Goal: Task Accomplishment & Management: Complete application form

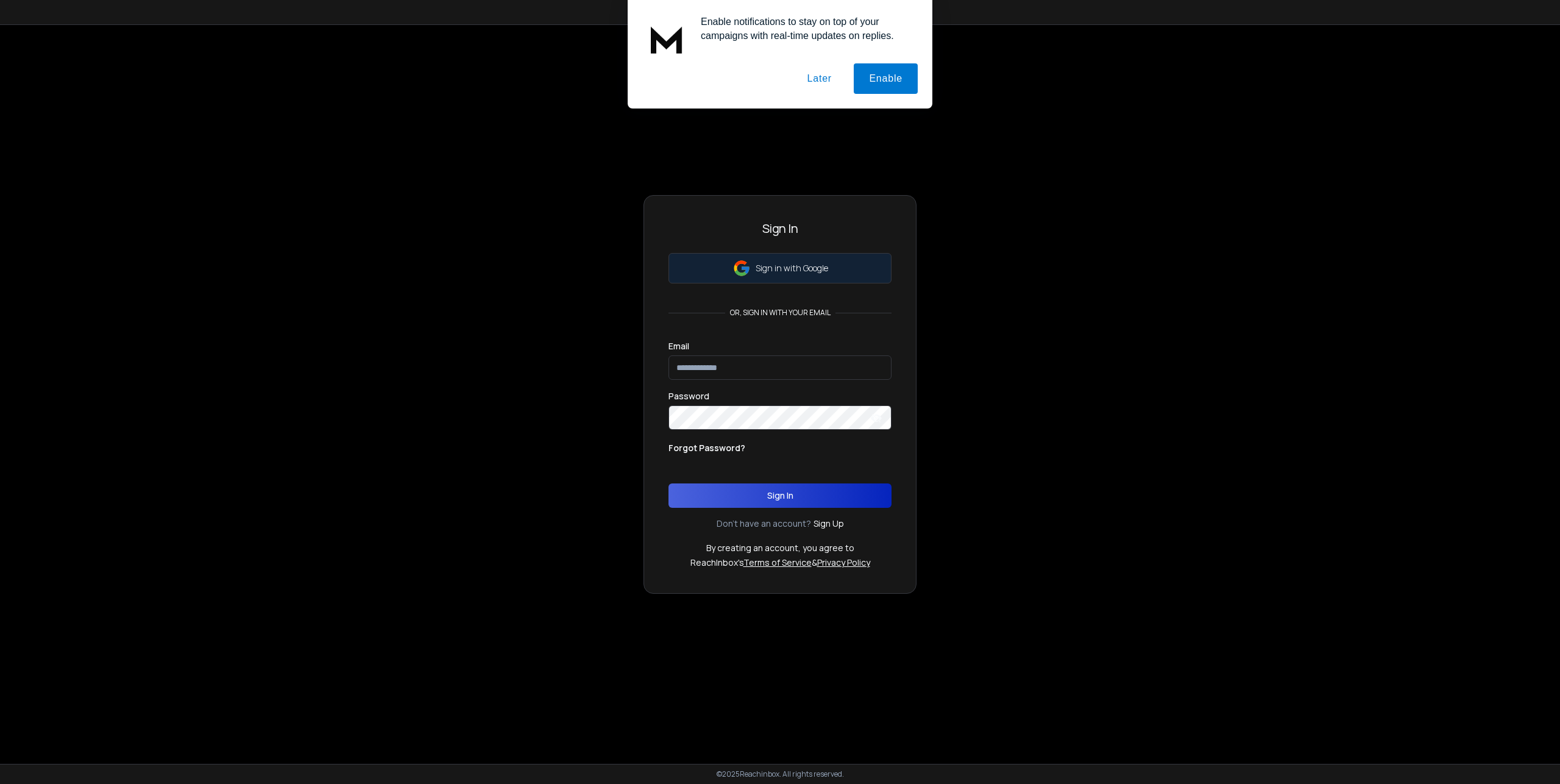
click at [813, 269] on p "Sign in with Google" at bounding box center [792, 268] width 73 height 12
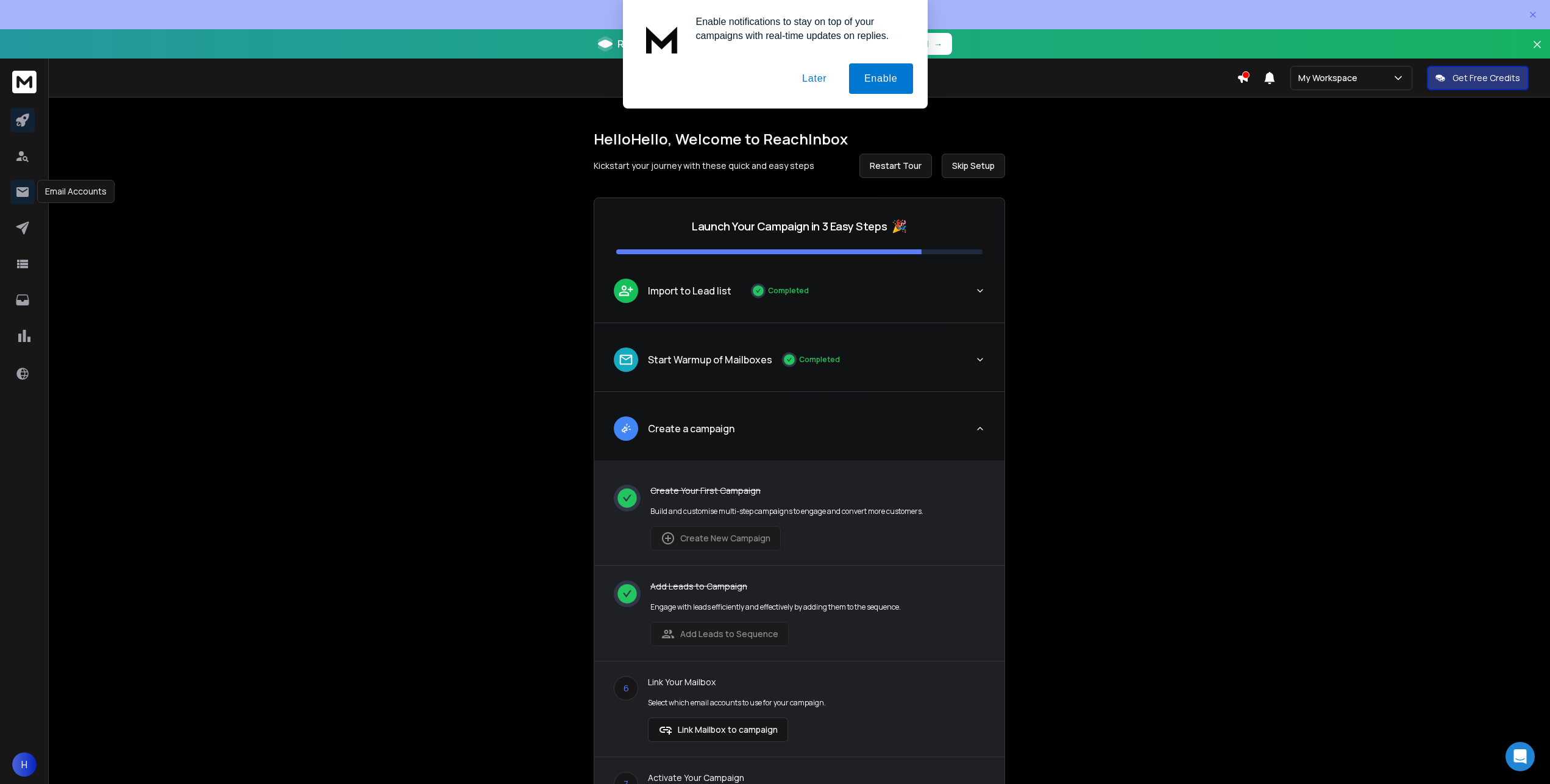
click at [29, 197] on icon at bounding box center [22, 192] width 15 height 15
click at [828, 81] on button "Later" at bounding box center [814, 78] width 55 height 31
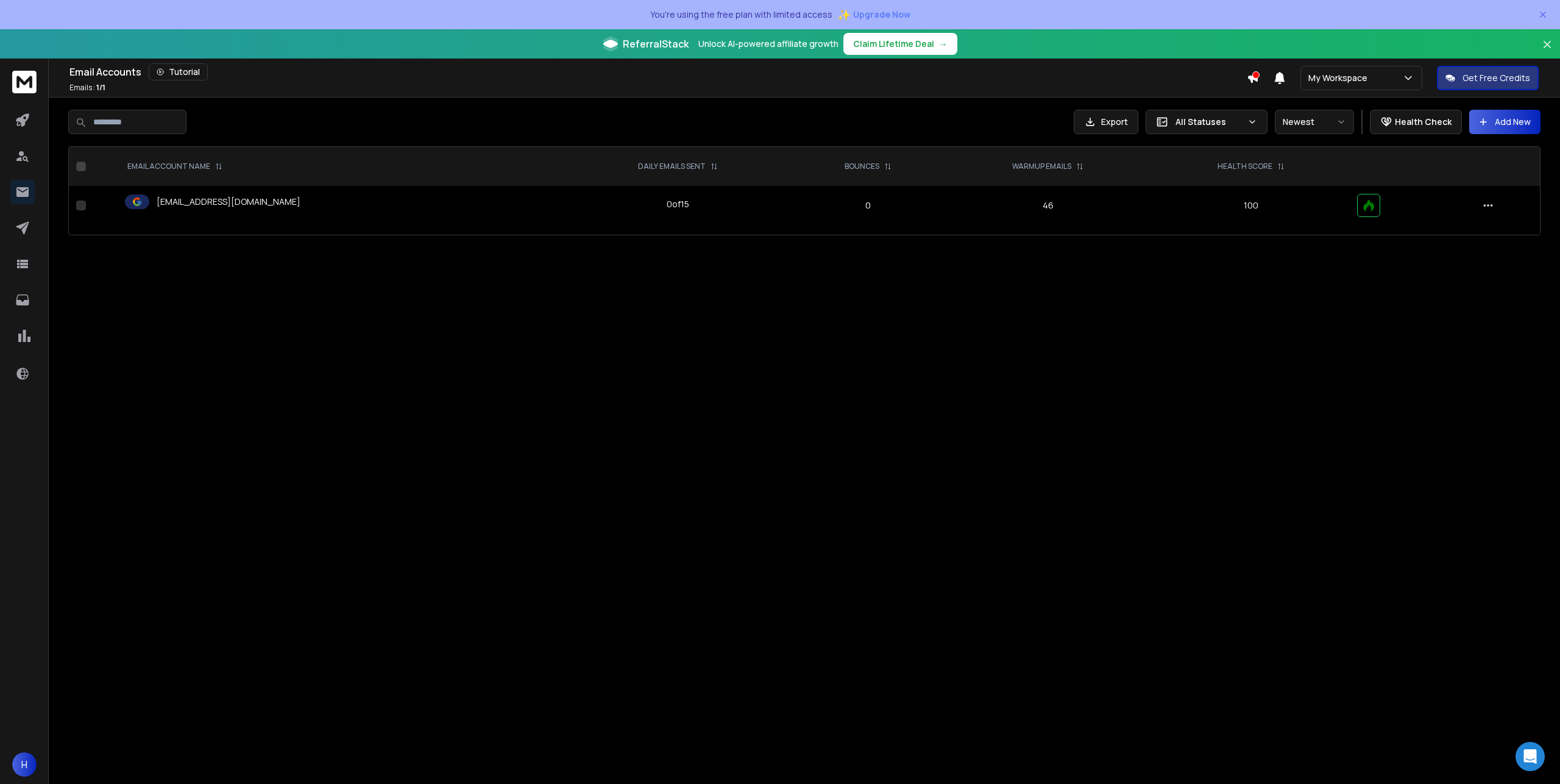
click at [1192, 203] on td "100" at bounding box center [1251, 206] width 198 height 39
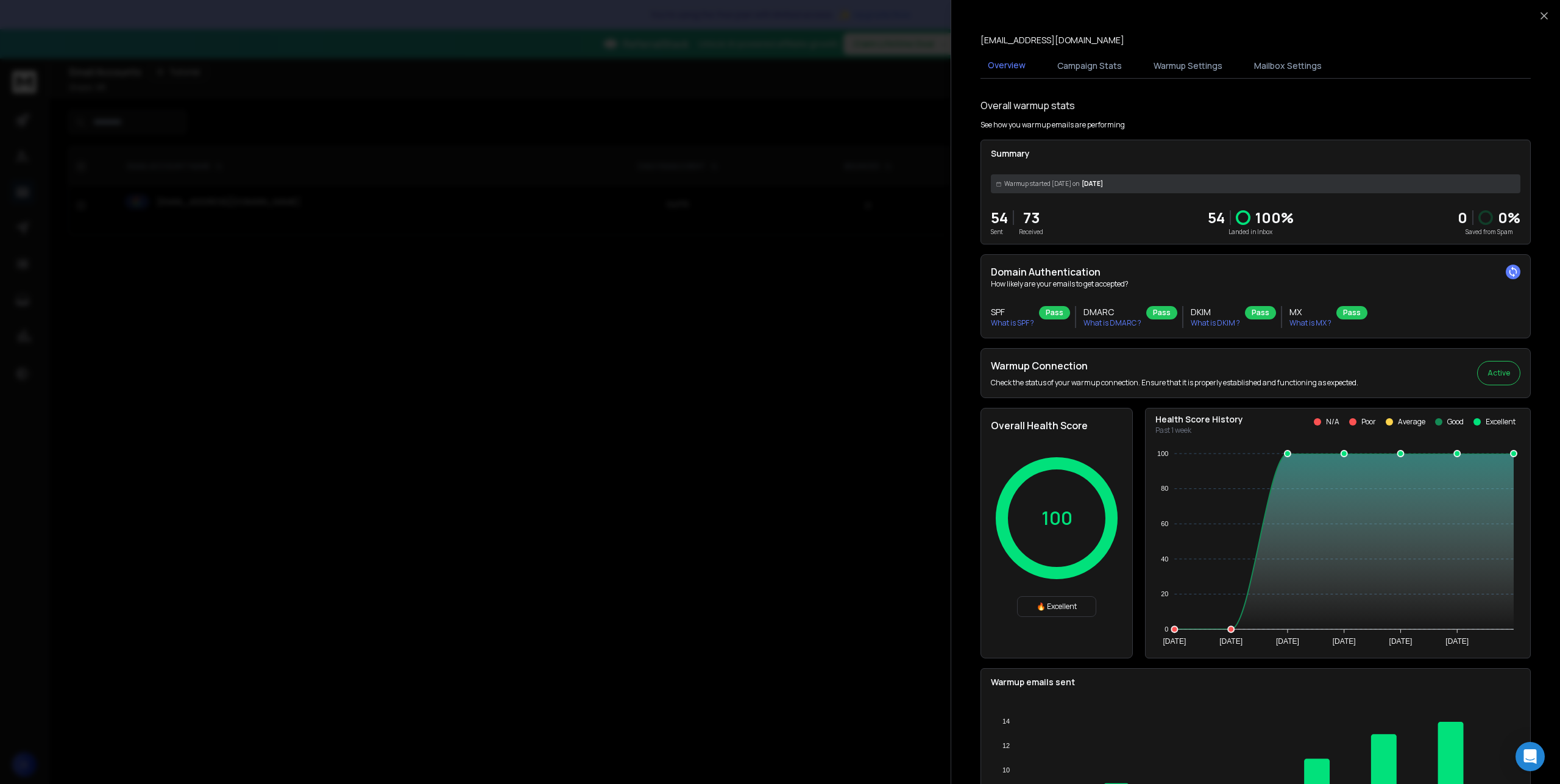
click at [864, 321] on div at bounding box center [780, 392] width 1560 height 784
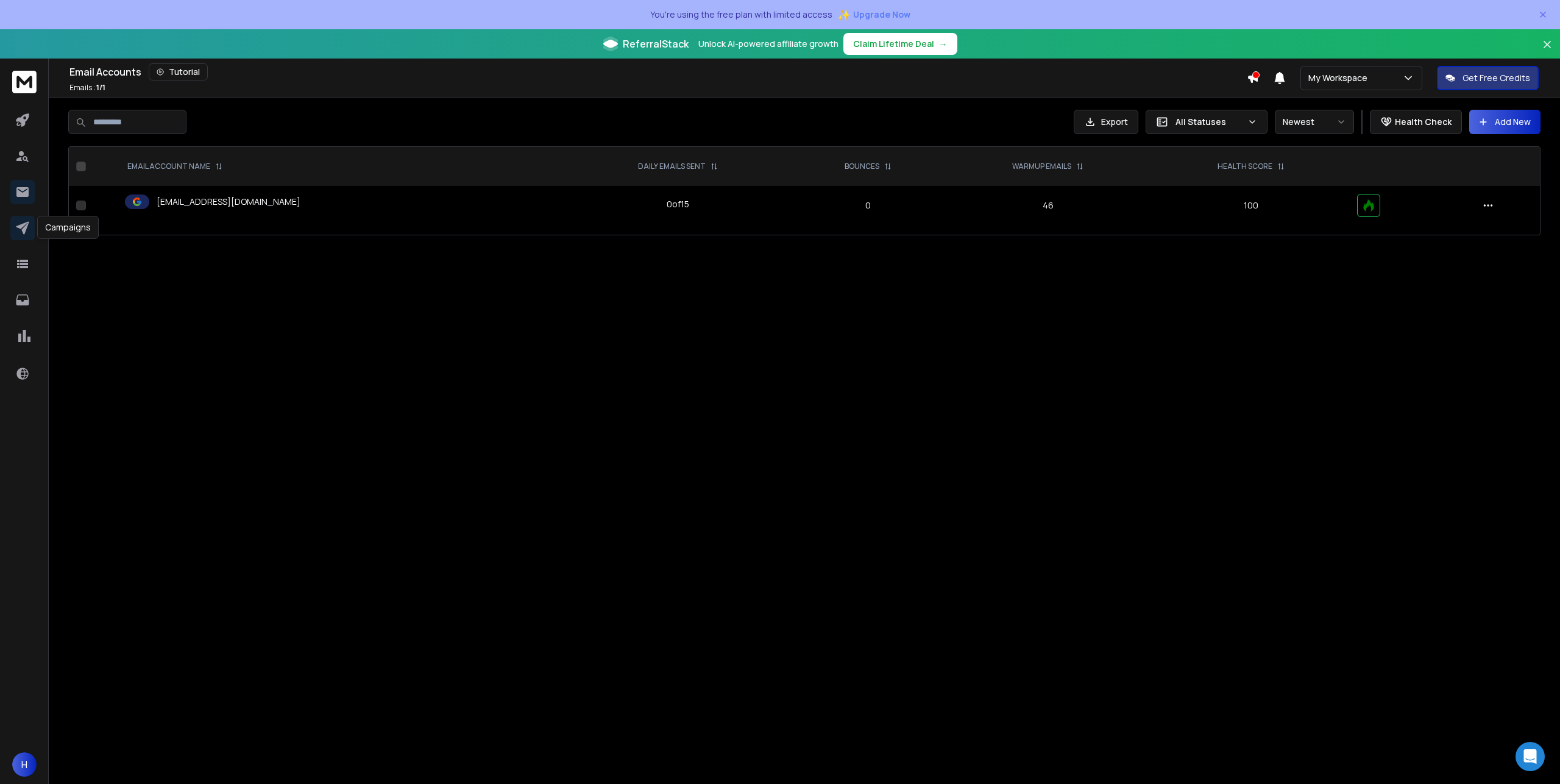
click at [21, 224] on icon at bounding box center [22, 228] width 13 height 13
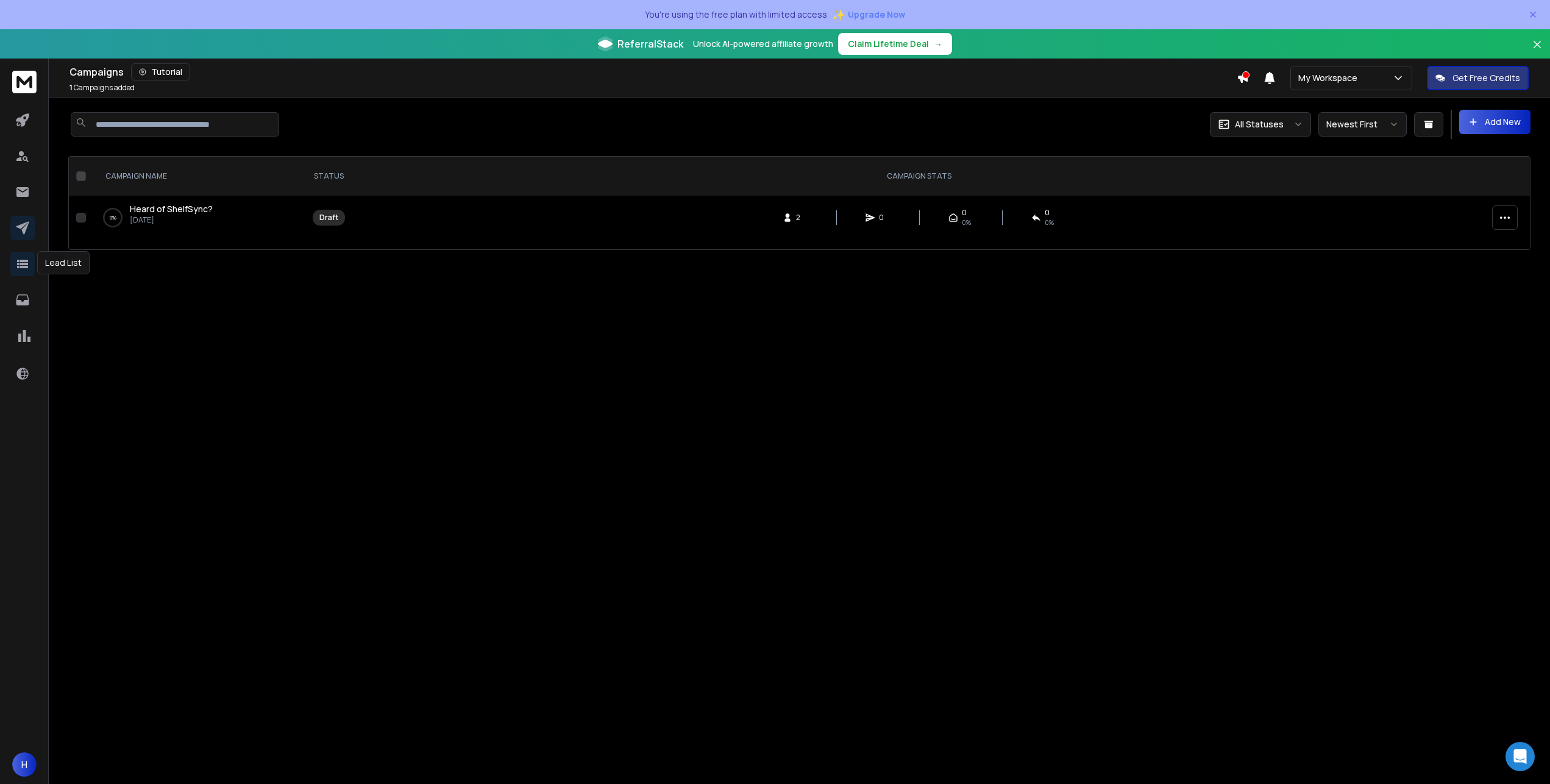
click at [22, 256] on icon at bounding box center [22, 264] width 15 height 15
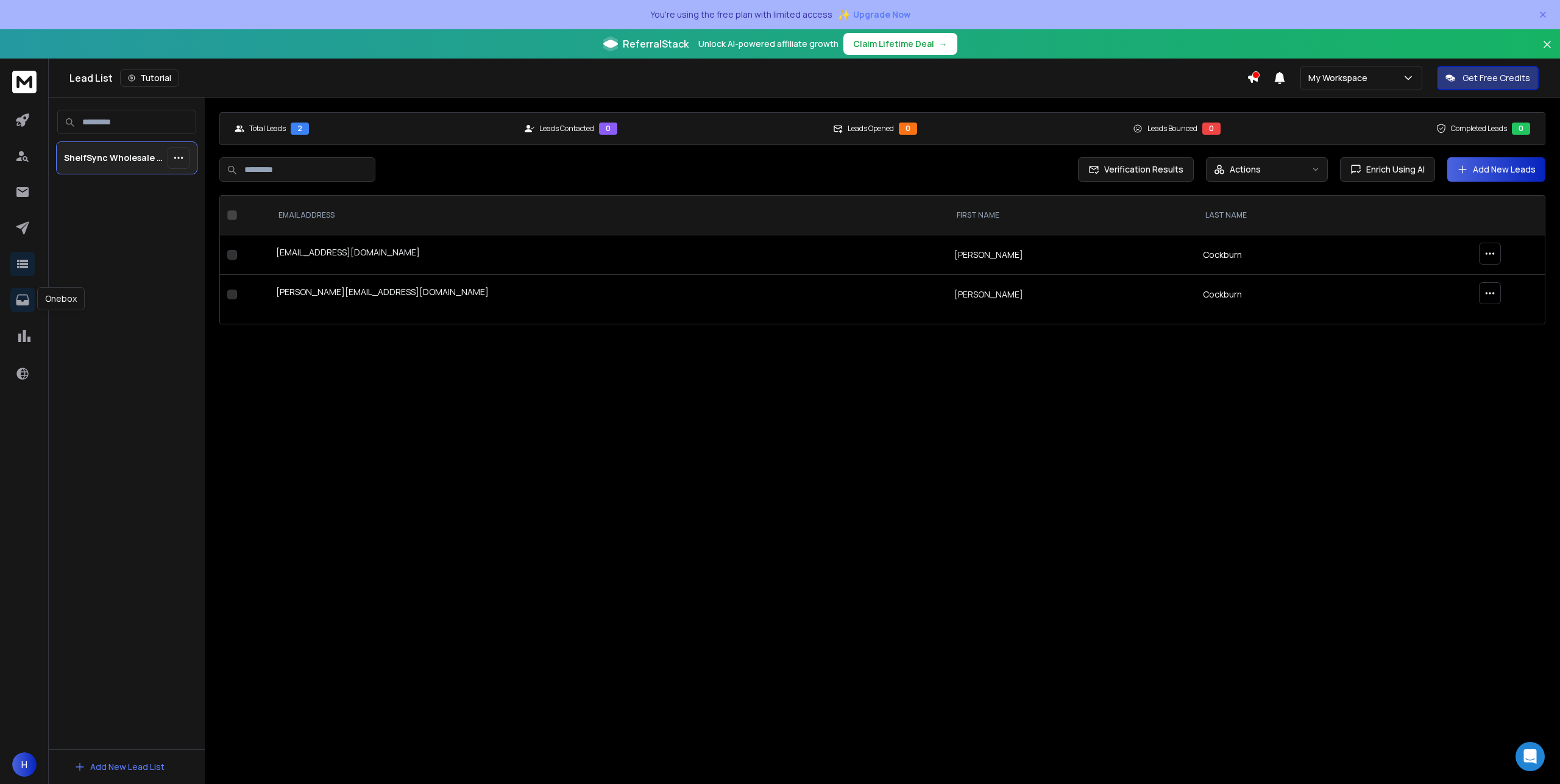
click at [30, 295] on link at bounding box center [22, 300] width 25 height 25
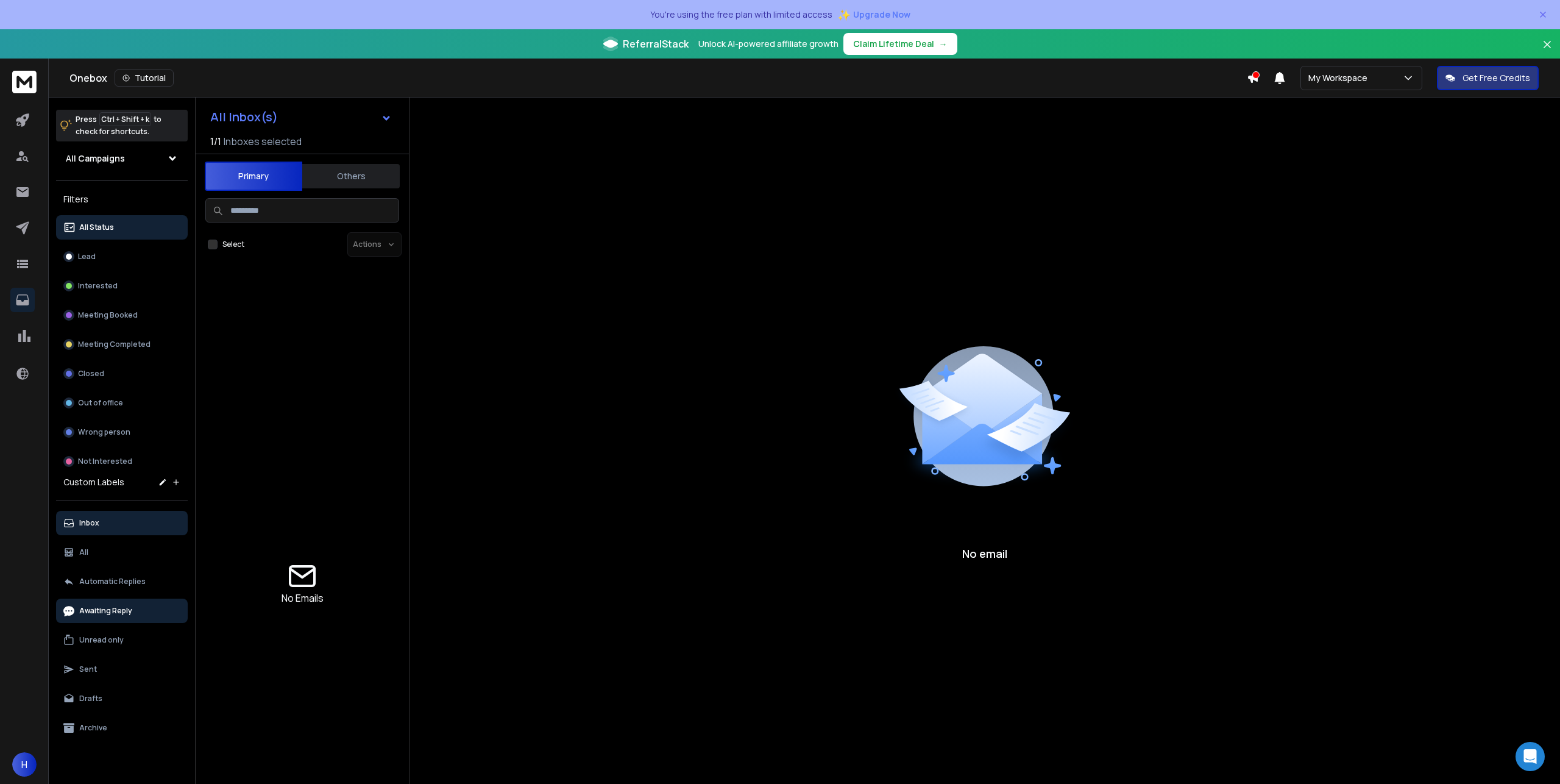
click at [124, 611] on p "Awaiting Reply" at bounding box center [105, 610] width 53 height 10
click at [22, 334] on icon at bounding box center [24, 336] width 12 height 12
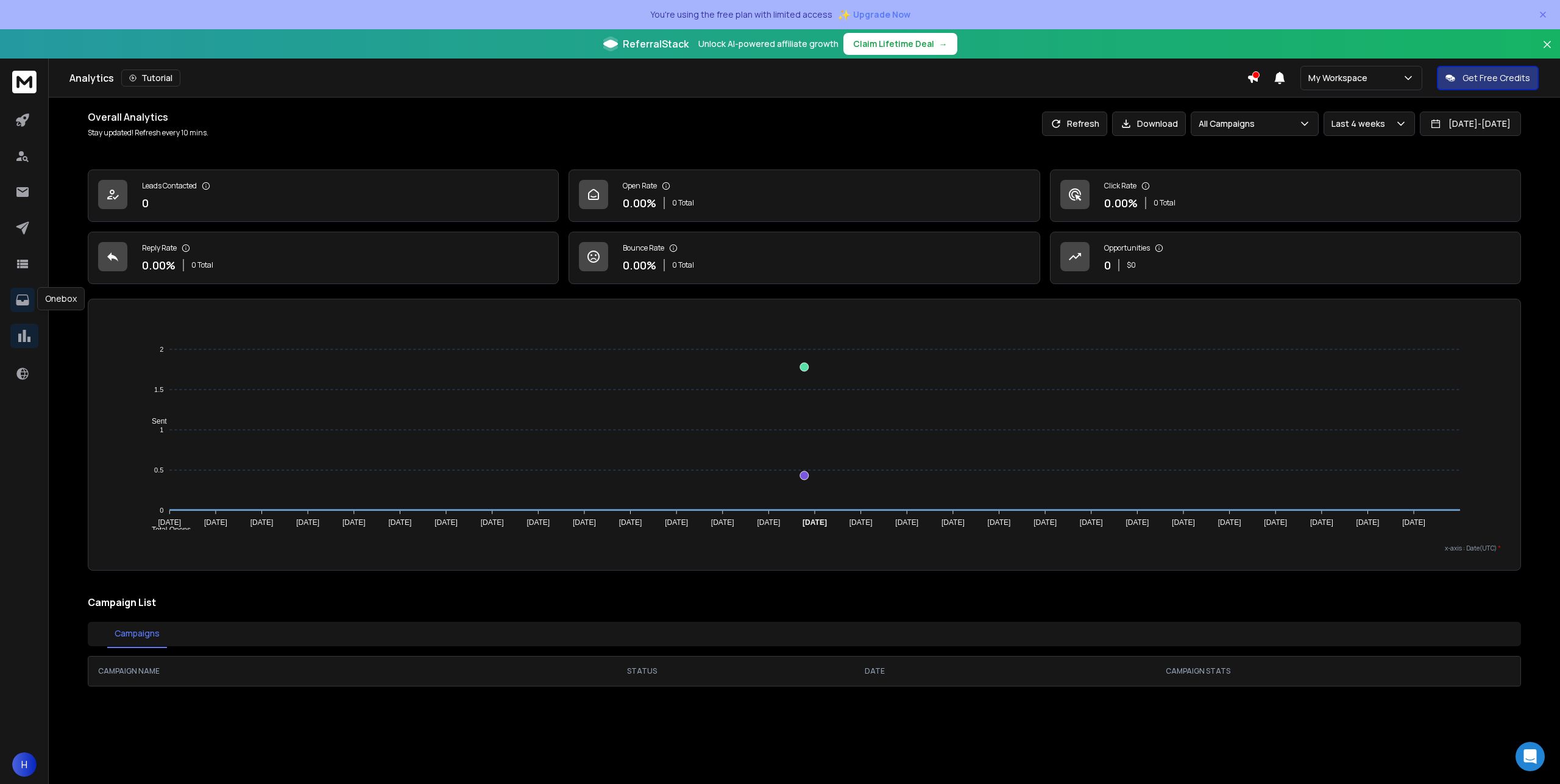
click at [28, 300] on icon at bounding box center [22, 300] width 13 height 11
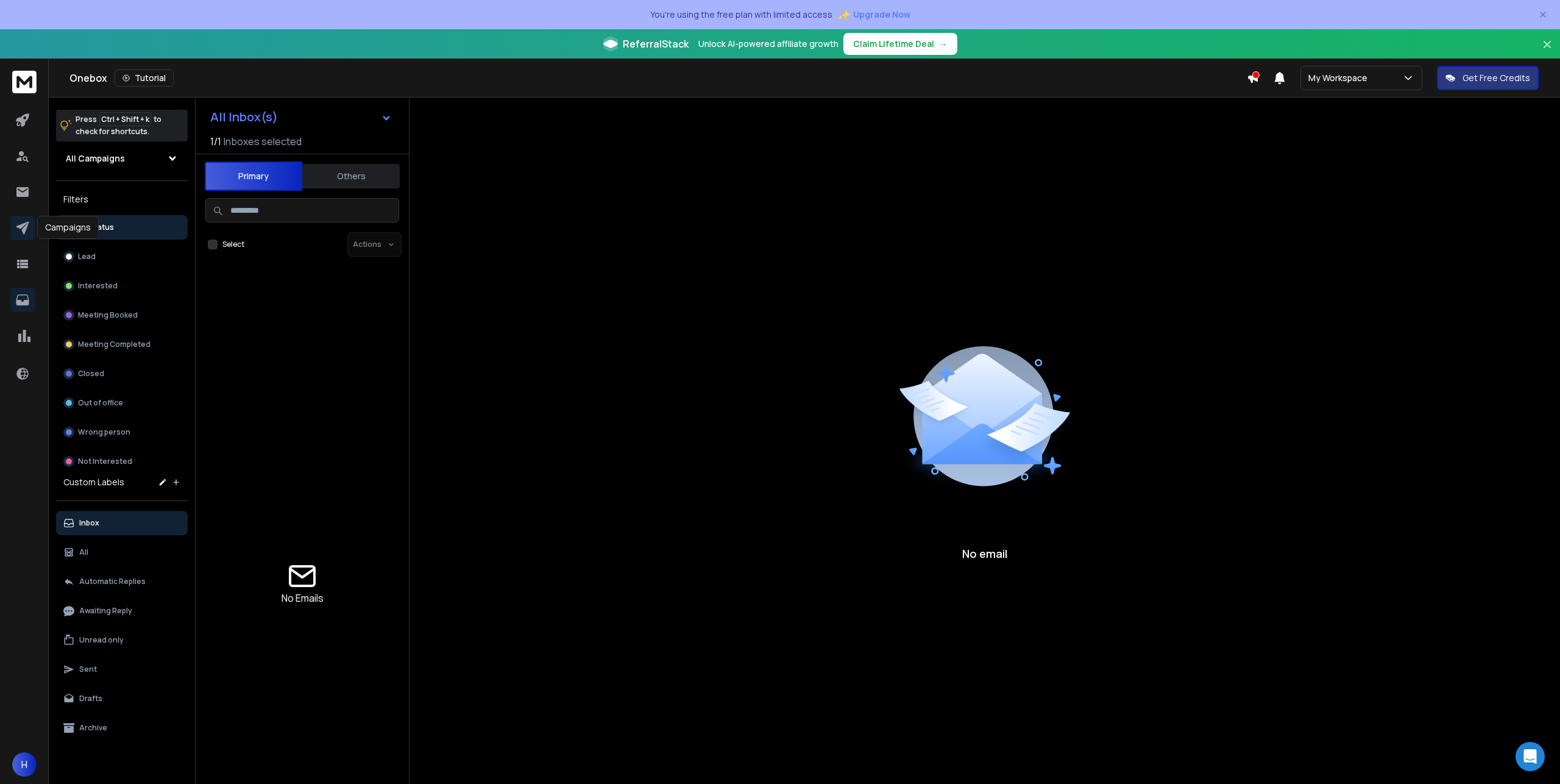
click at [22, 224] on icon at bounding box center [22, 228] width 13 height 13
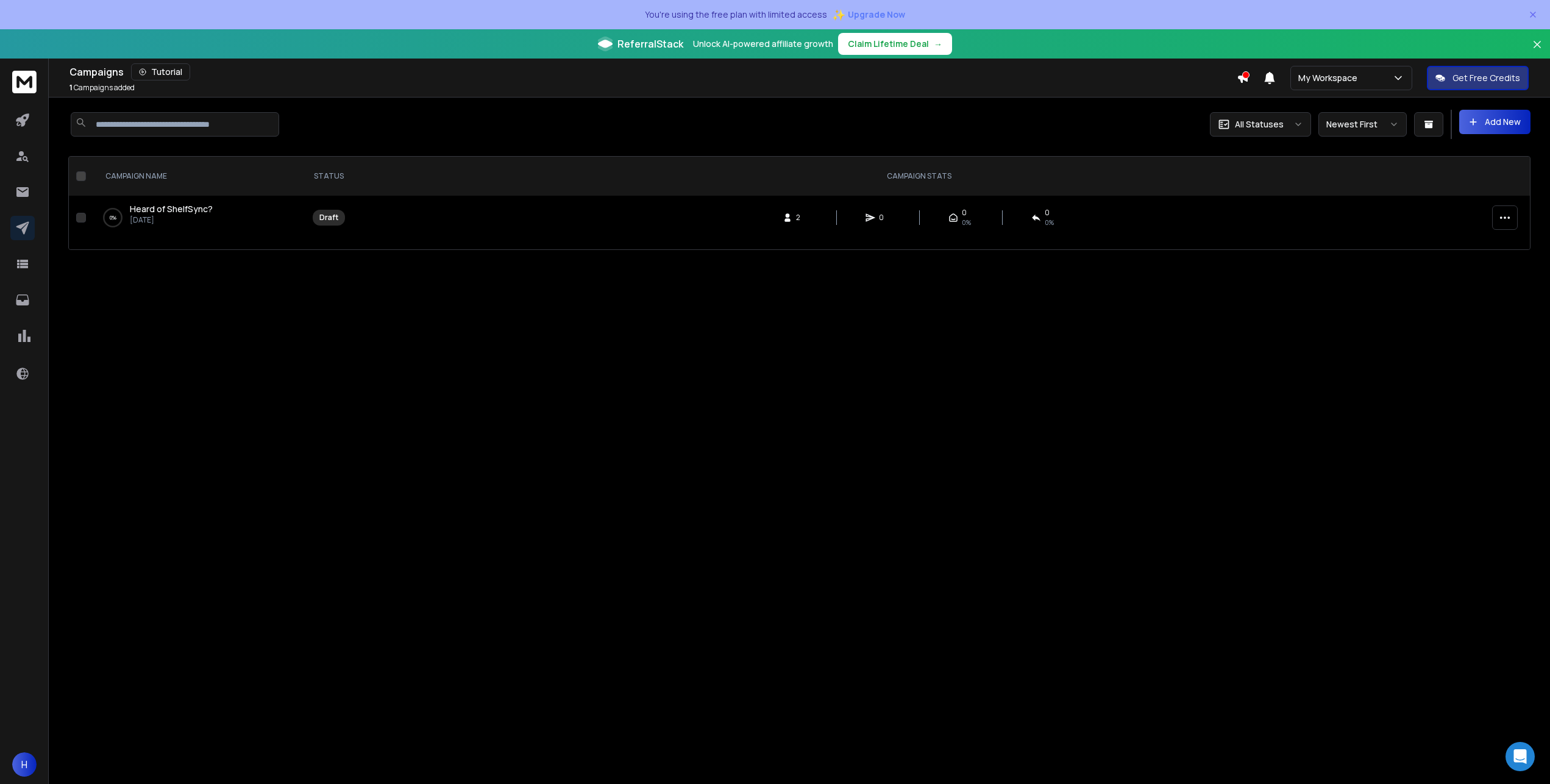
click at [197, 211] on span "Heard of ShelfSync?" at bounding box center [171, 209] width 83 height 11
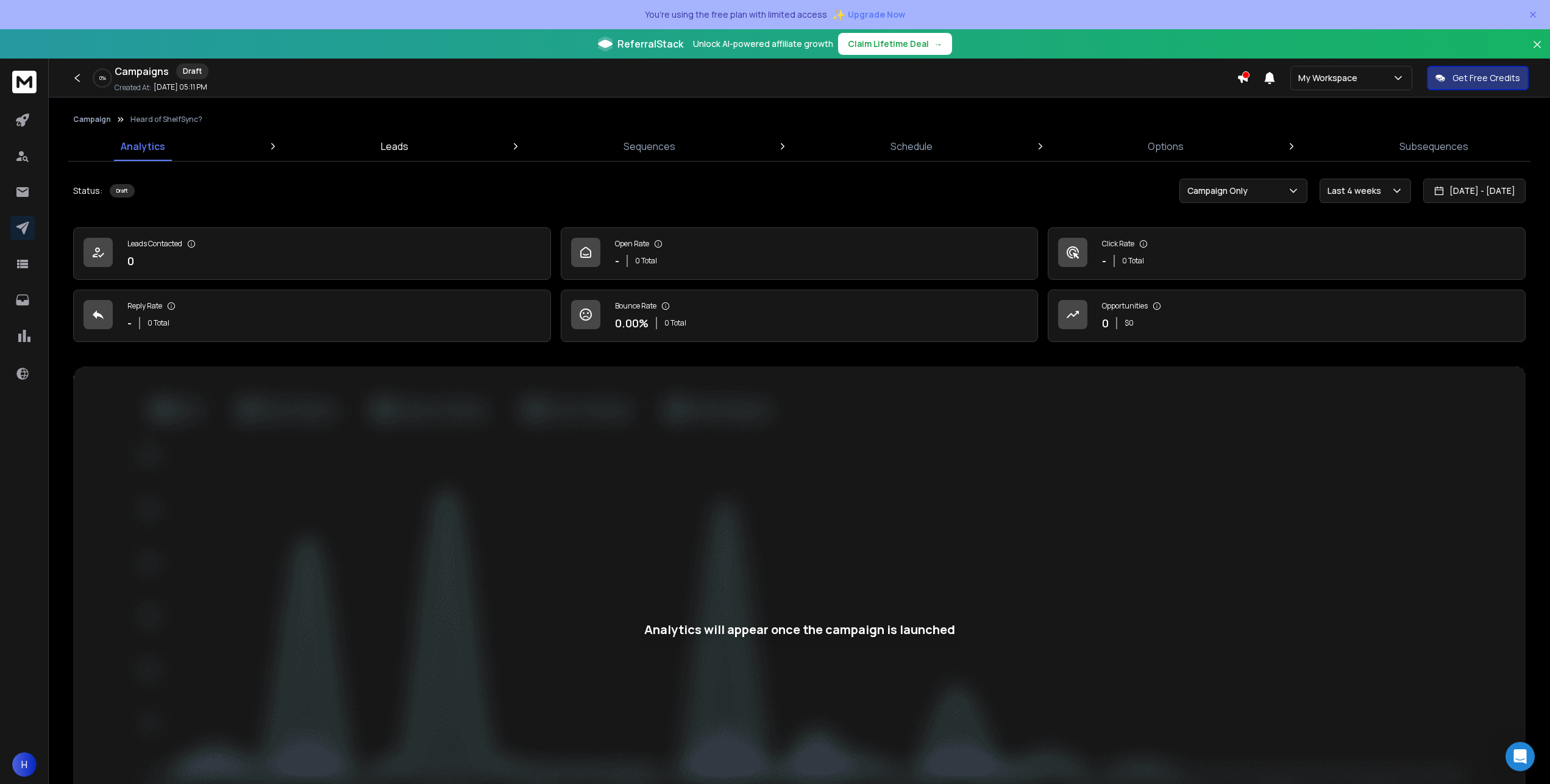
click at [394, 149] on p "Leads" at bounding box center [395, 146] width 28 height 15
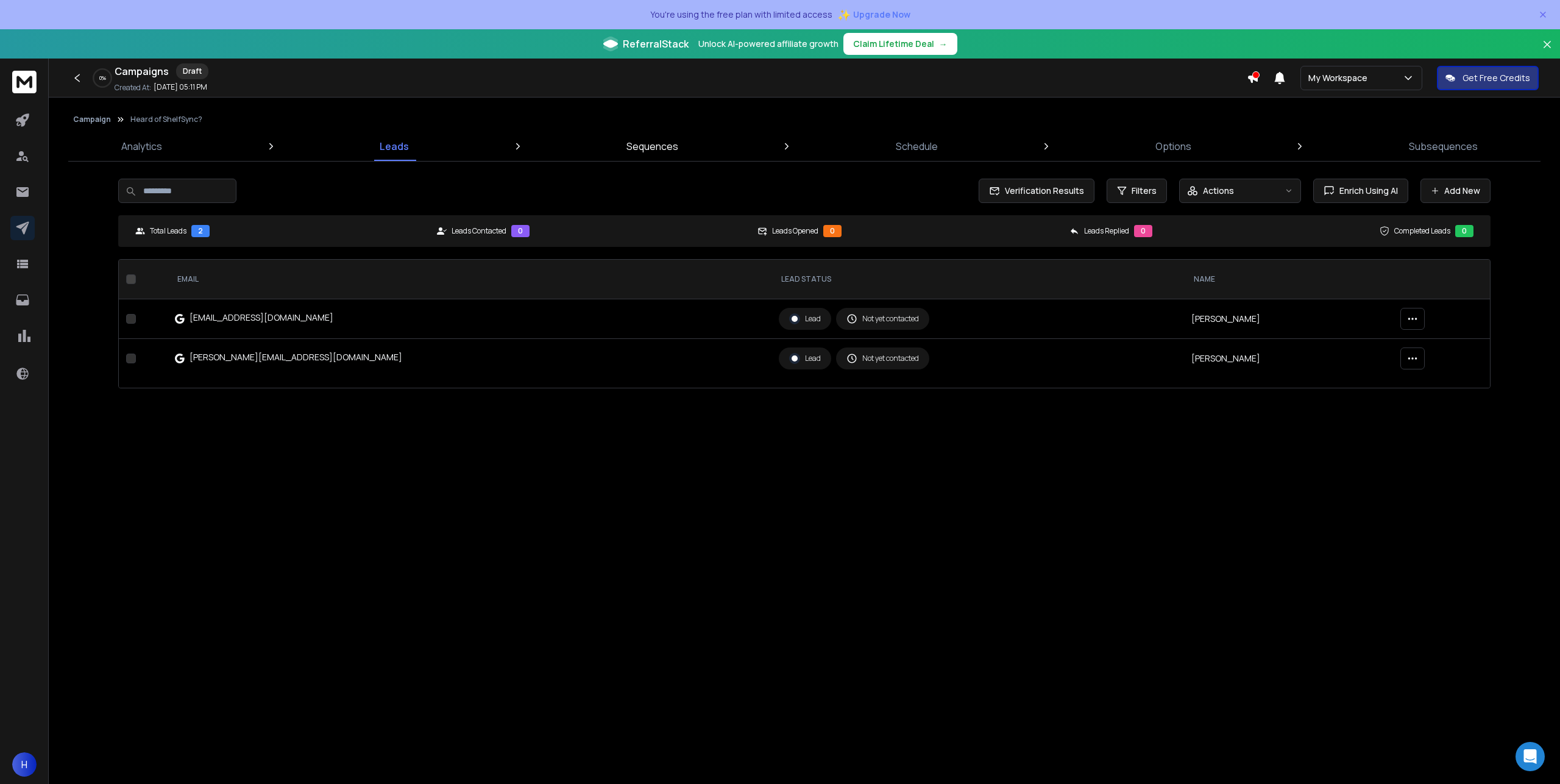
click at [632, 149] on p "Sequences" at bounding box center [652, 146] width 52 height 15
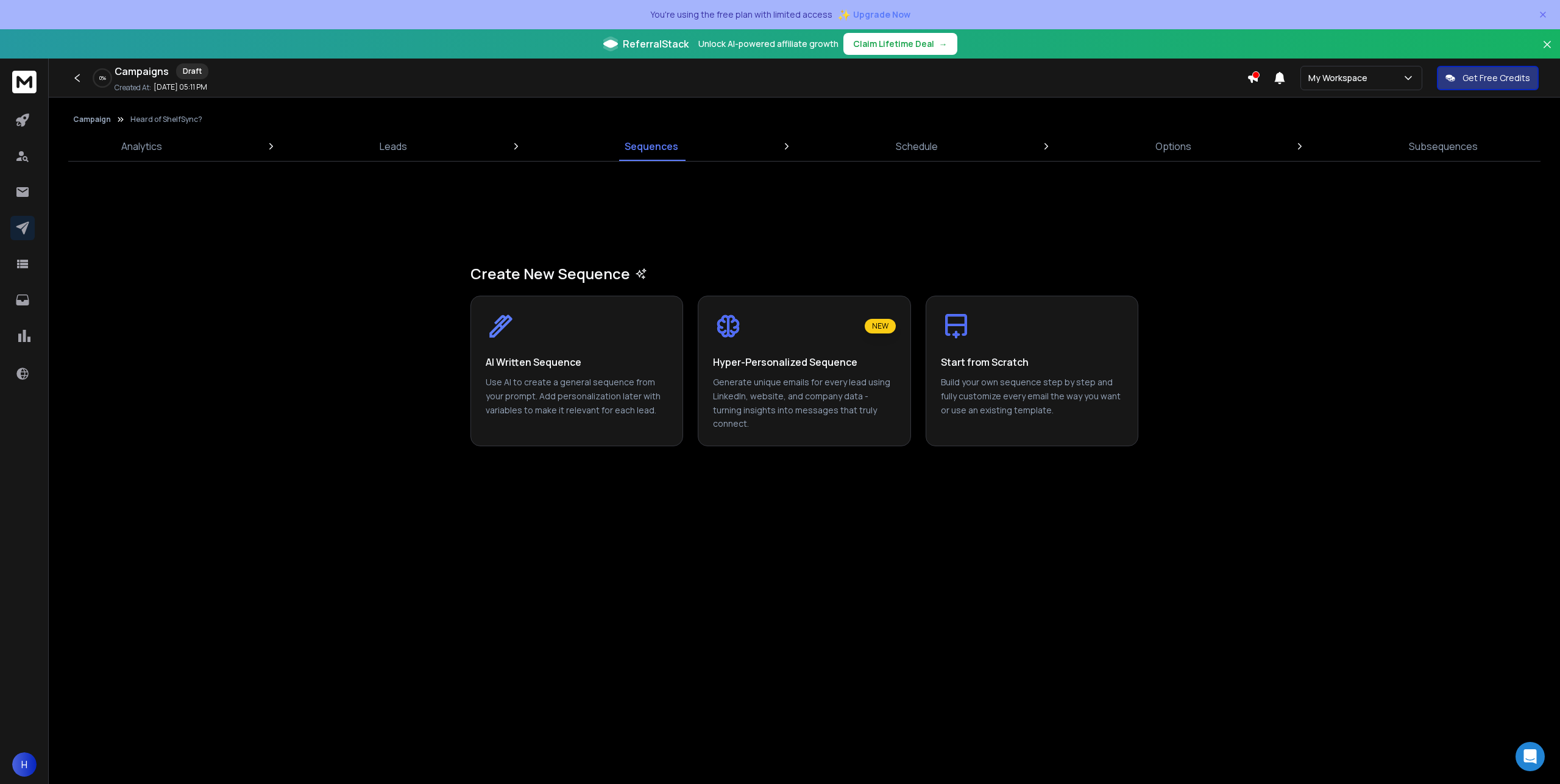
click at [999, 361] on h3 "Start from Scratch" at bounding box center [984, 362] width 87 height 12
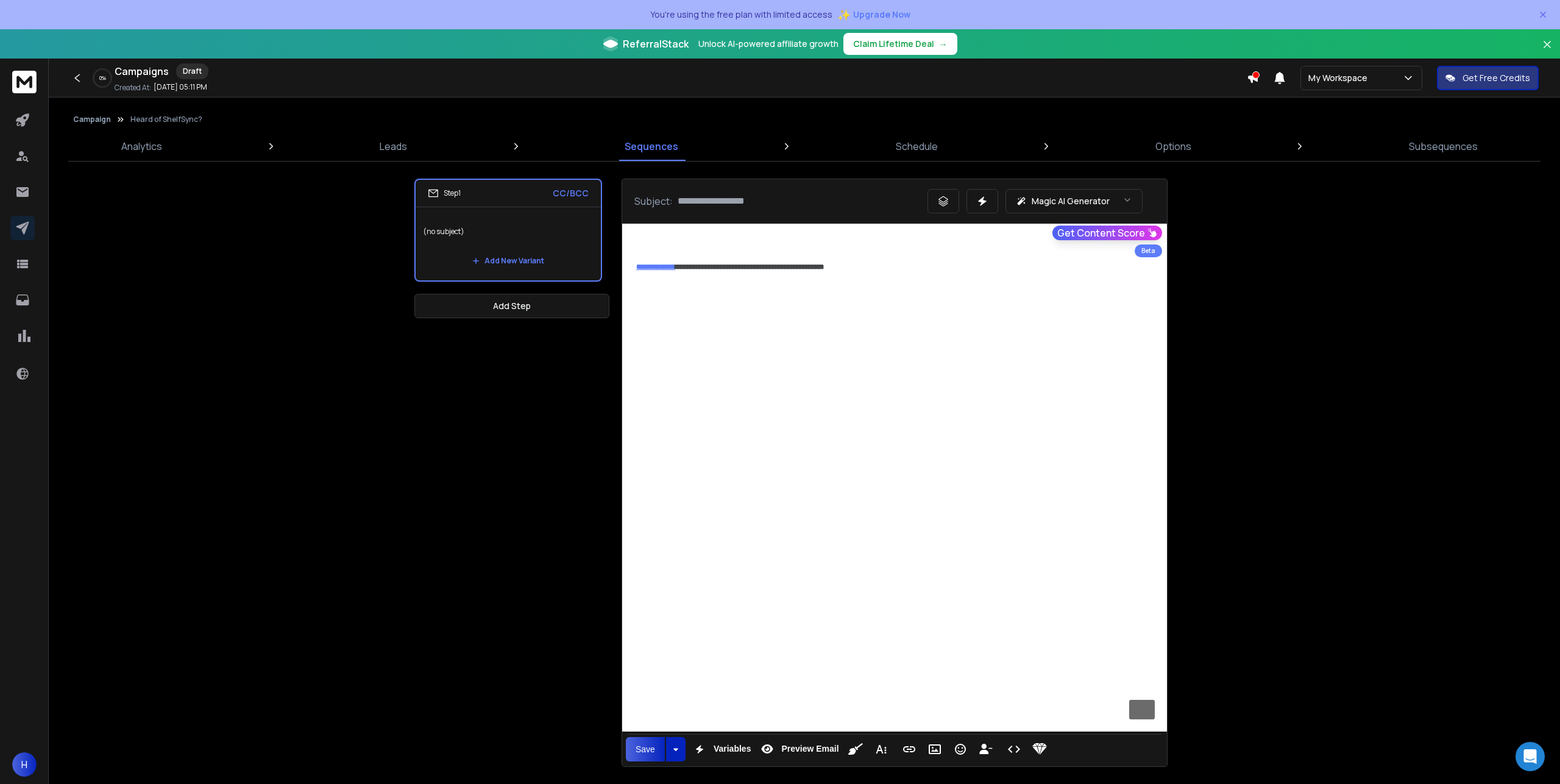
drag, startPoint x: 759, startPoint y: 282, endPoint x: 661, endPoint y: 258, distance: 100.9
click at [661, 258] on div "**********" at bounding box center [894, 477] width 545 height 507
click at [704, 206] on input at bounding box center [797, 201] width 238 height 15
type input "**********"
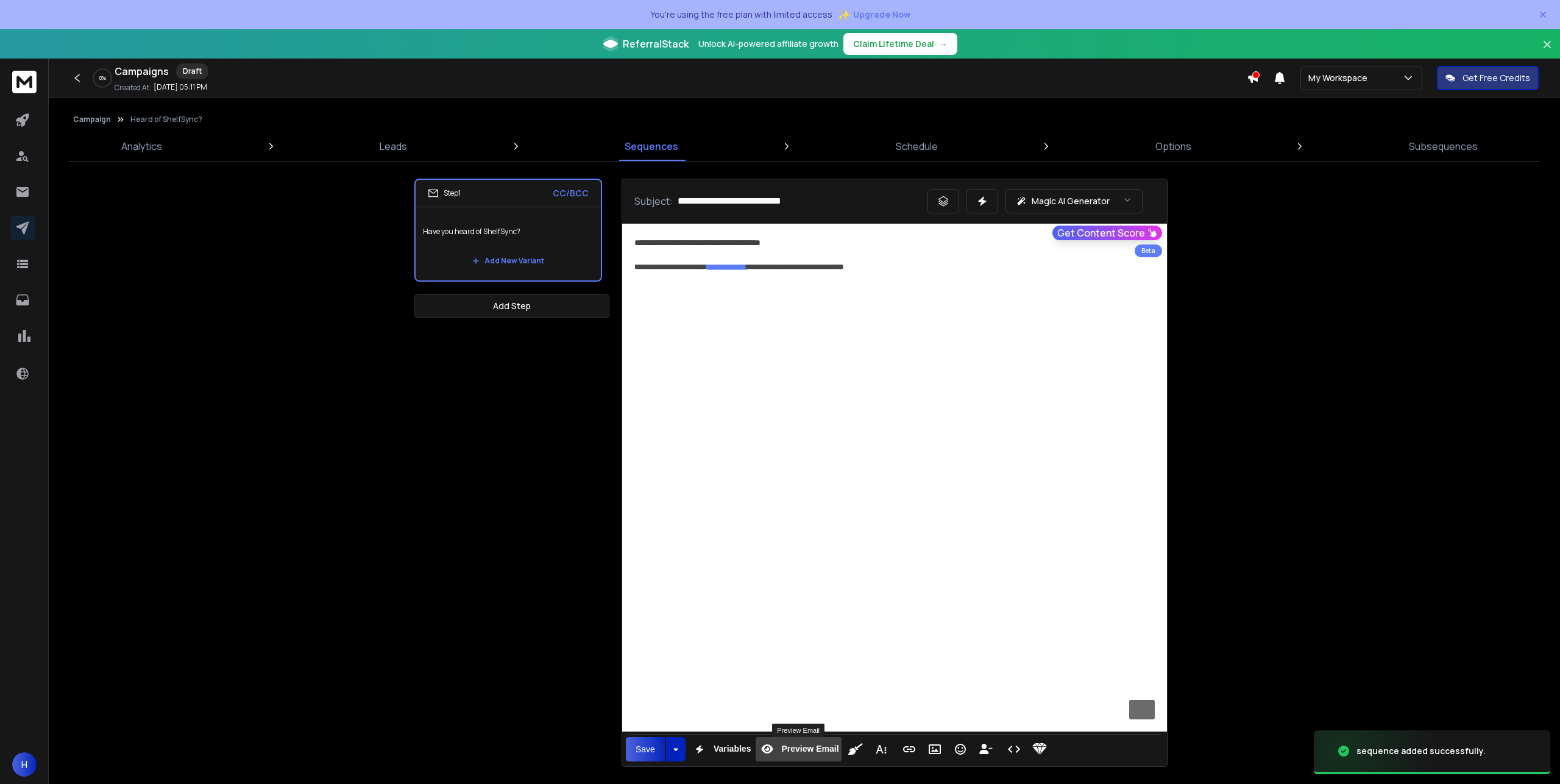
click at [817, 747] on span "Preview Email" at bounding box center [810, 749] width 62 height 10
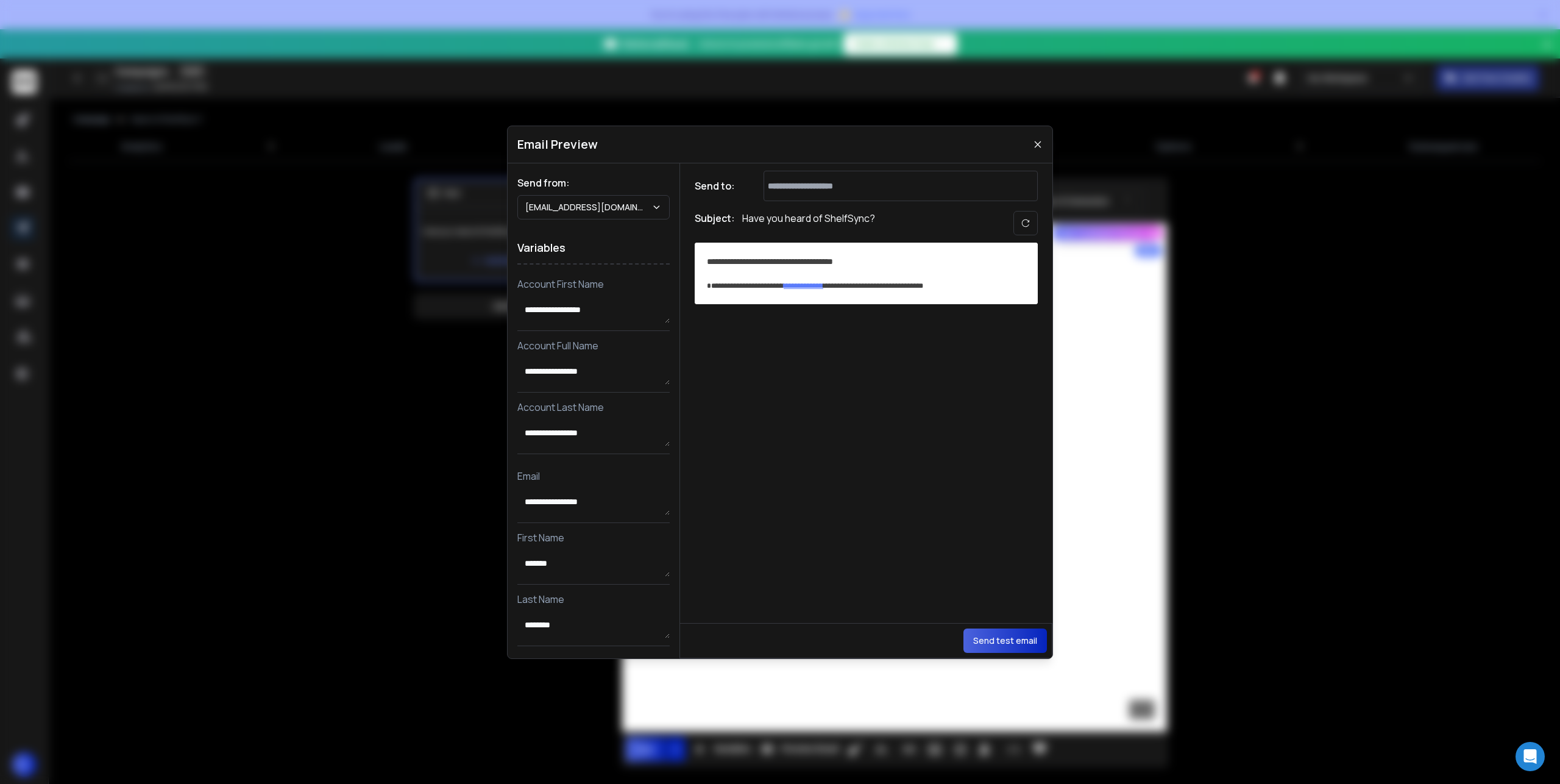
click at [983, 176] on input at bounding box center [900, 185] width 265 height 22
type input "**********"
click at [1017, 642] on button "Send test email" at bounding box center [1005, 641] width 84 height 25
click at [1036, 147] on icon at bounding box center [1038, 144] width 10 height 10
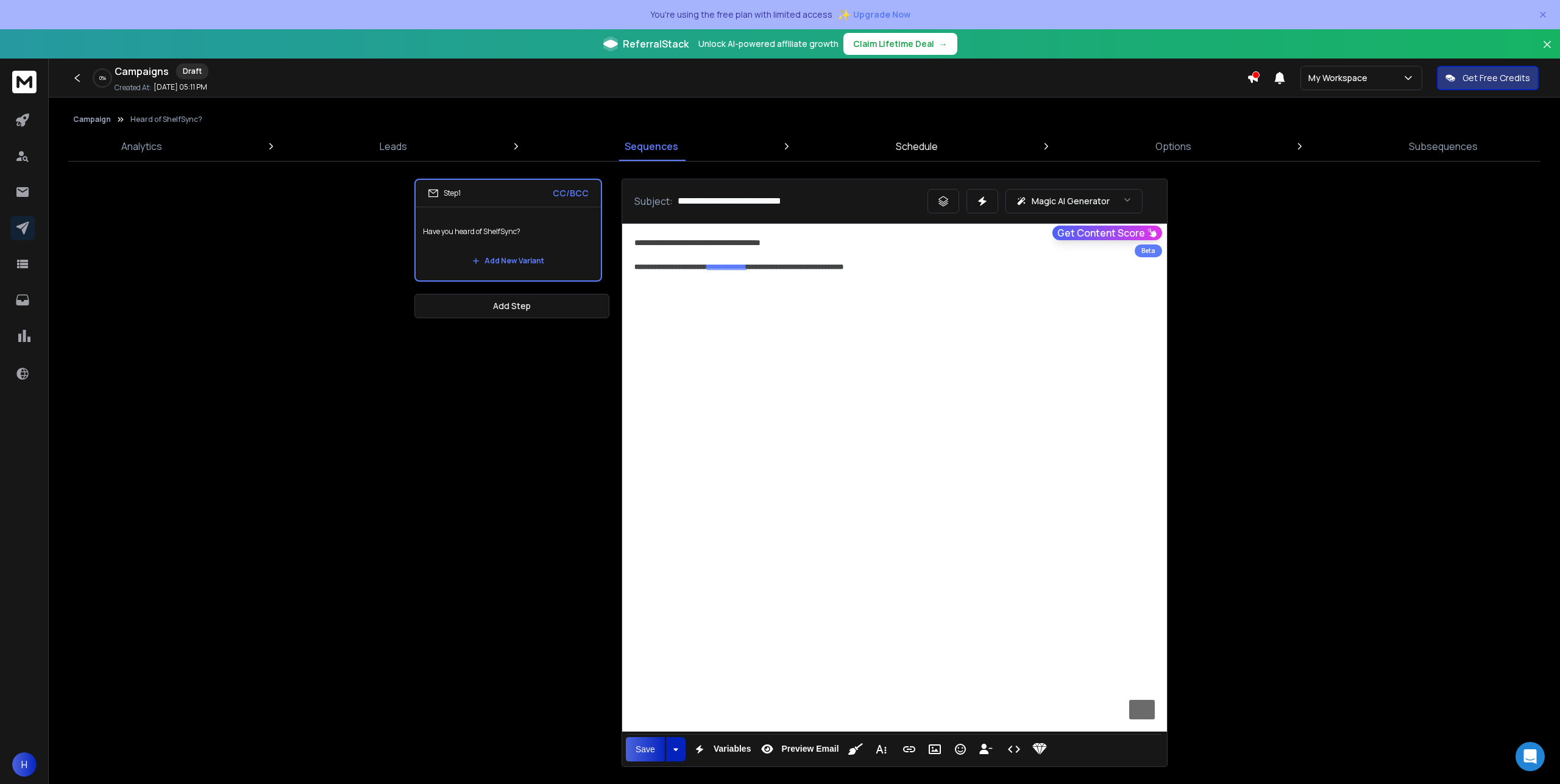
click at [914, 146] on p "Schedule" at bounding box center [917, 146] width 42 height 15
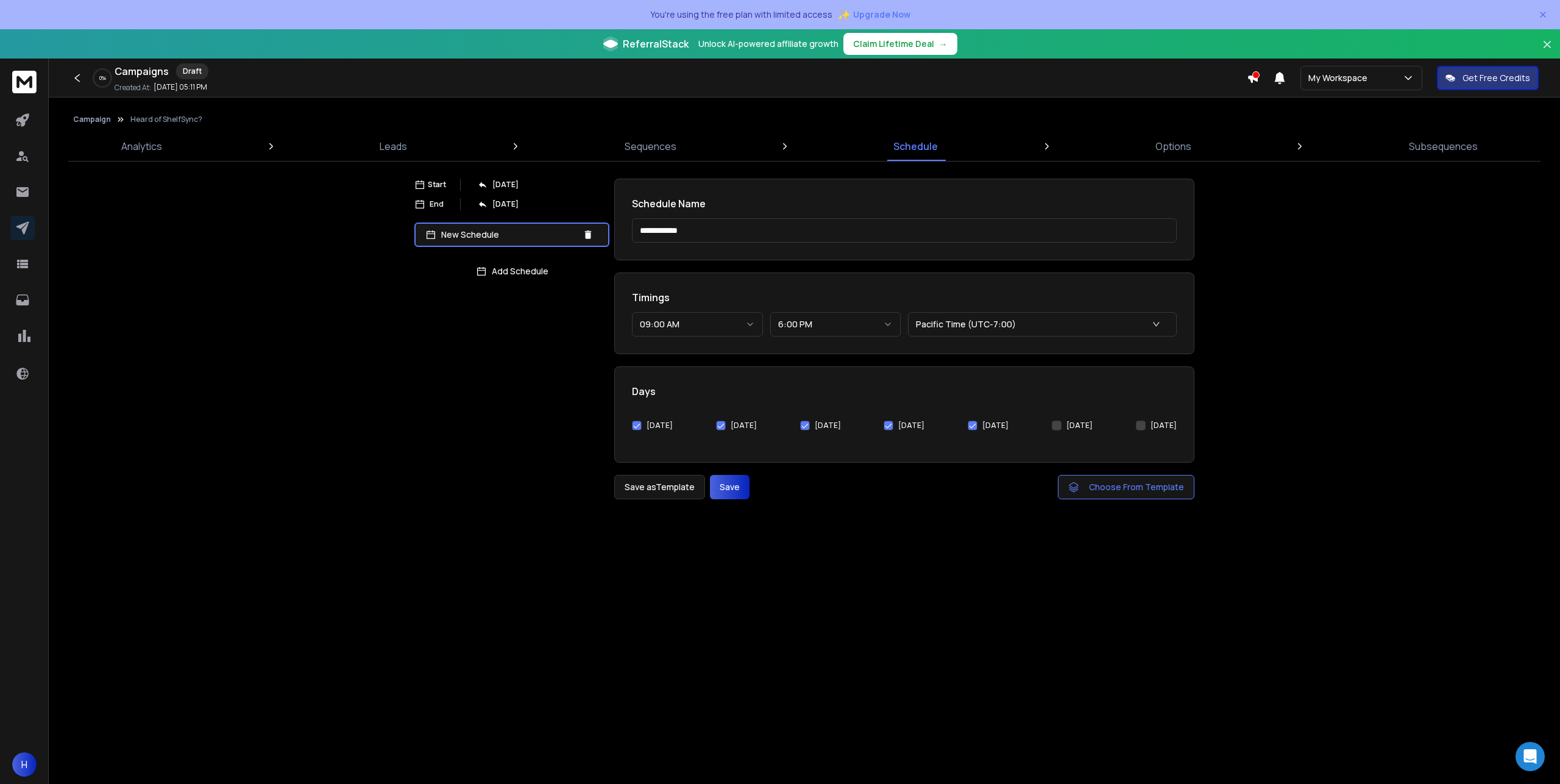
drag, startPoint x: 748, startPoint y: 232, endPoint x: 604, endPoint y: 229, distance: 144.0
click at [632, 229] on input "**********" at bounding box center [904, 230] width 545 height 25
type input "**********"
click at [869, 312] on div "Timings 09:00 AM ******** ******** ******** ******** ******** ******** ********…" at bounding box center [904, 313] width 545 height 46
click at [876, 332] on button "6:00 PM" at bounding box center [836, 324] width 131 height 25
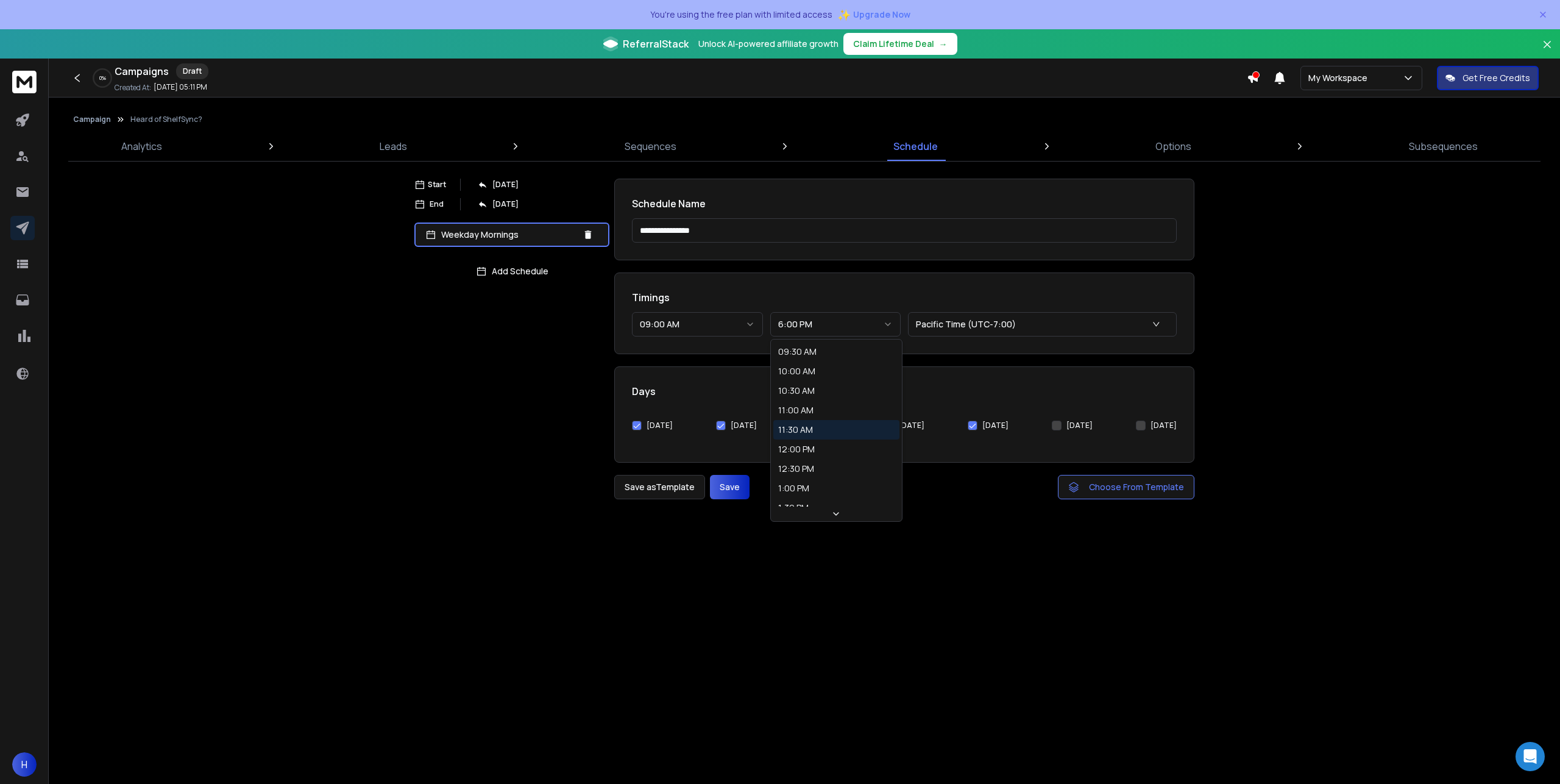
select select "********"
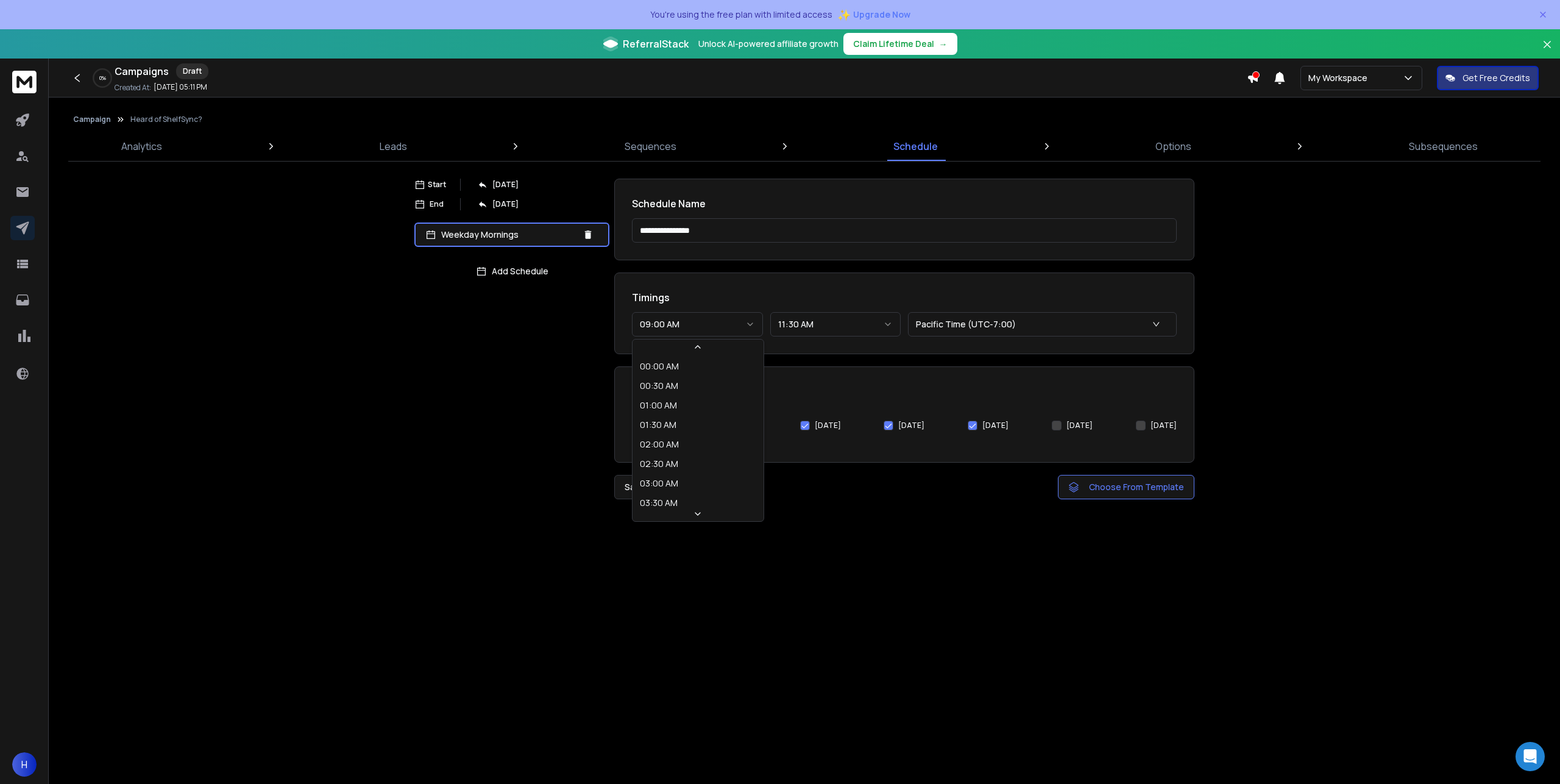
click at [730, 327] on button "09:00 AM" at bounding box center [697, 324] width 131 height 25
select select "********"
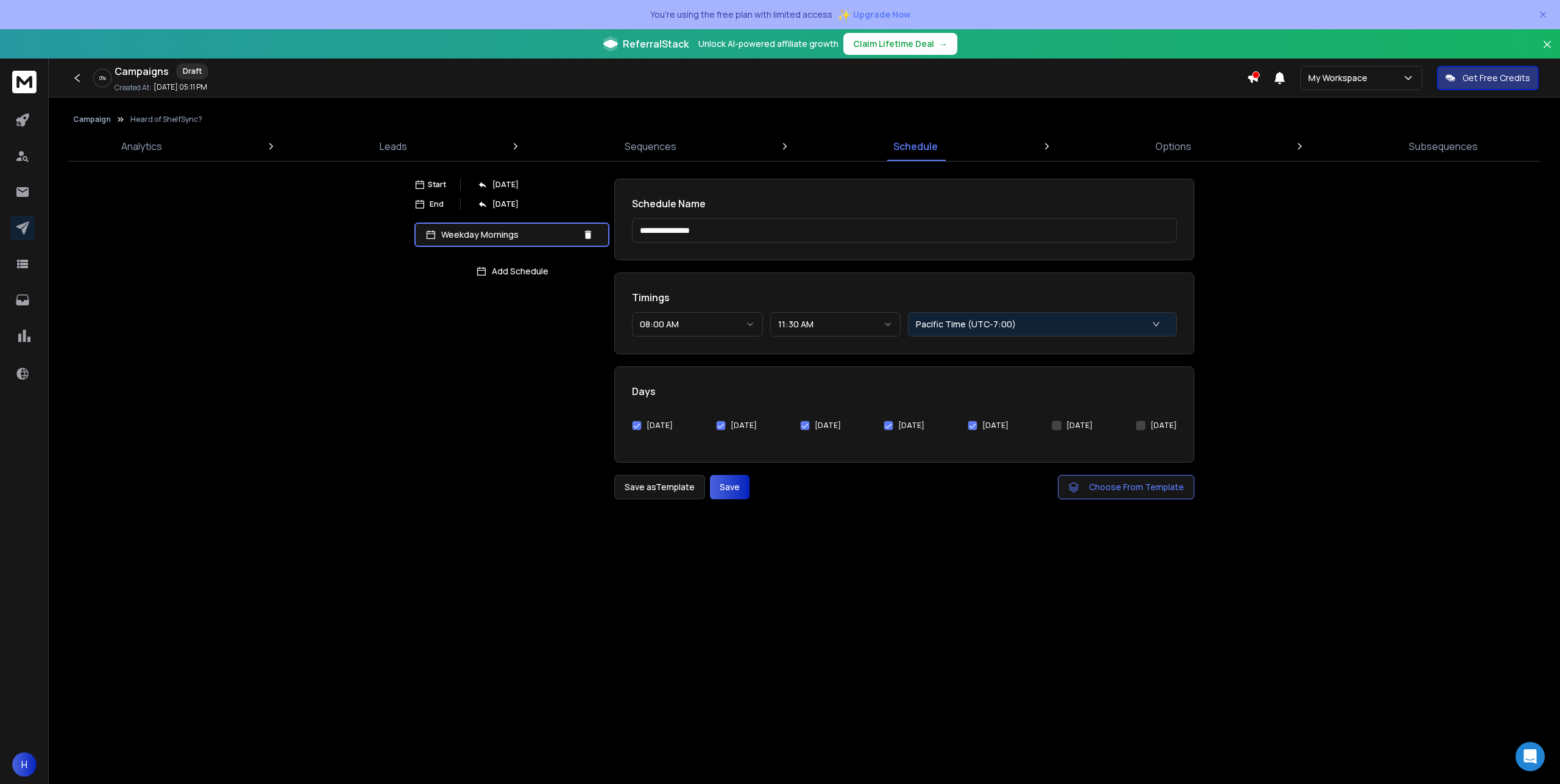
click at [1058, 322] on div "Pacific Time (UTC-7:00)" at bounding box center [1027, 324] width 223 height 12
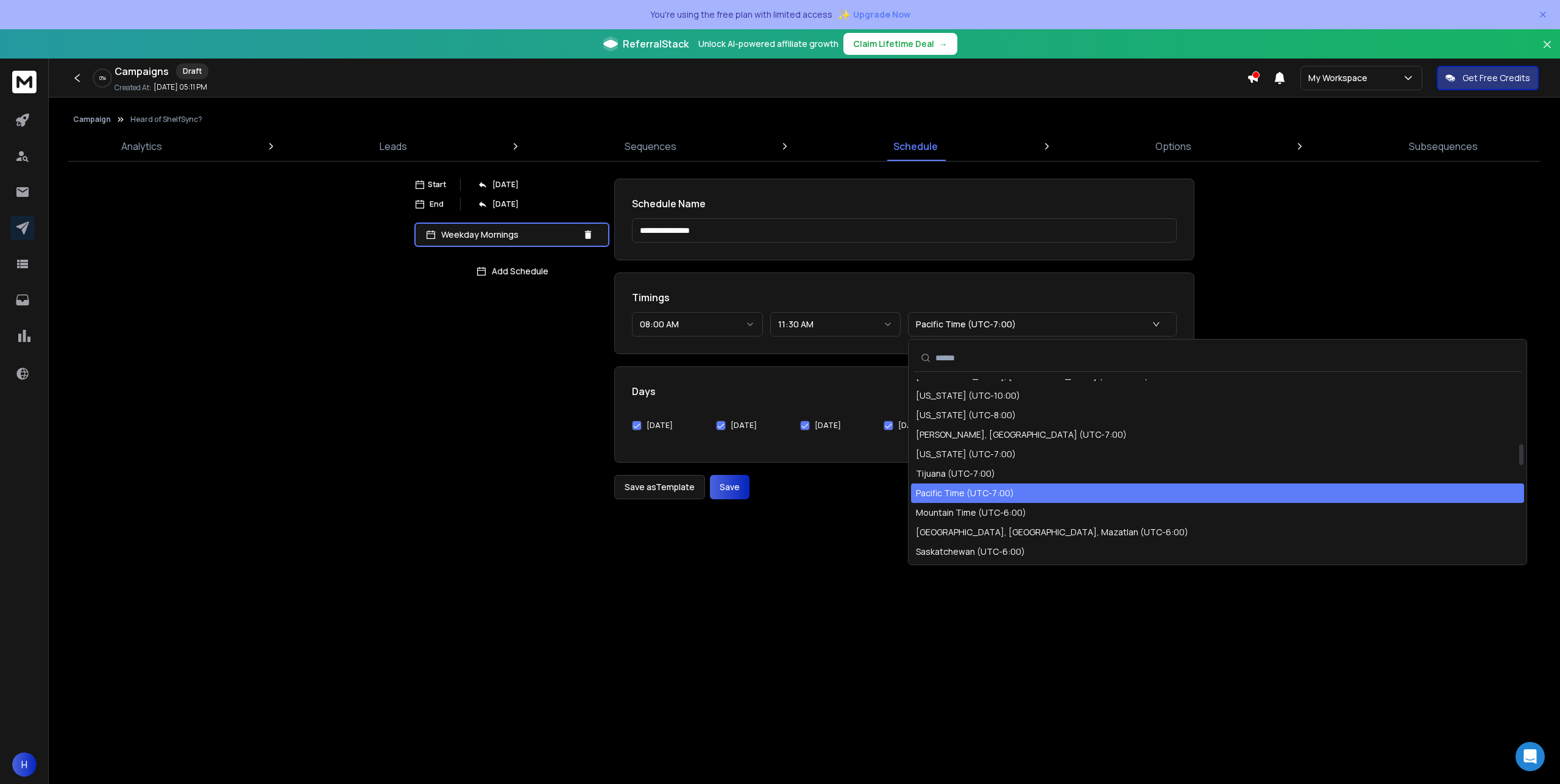
scroll to position [0, 0]
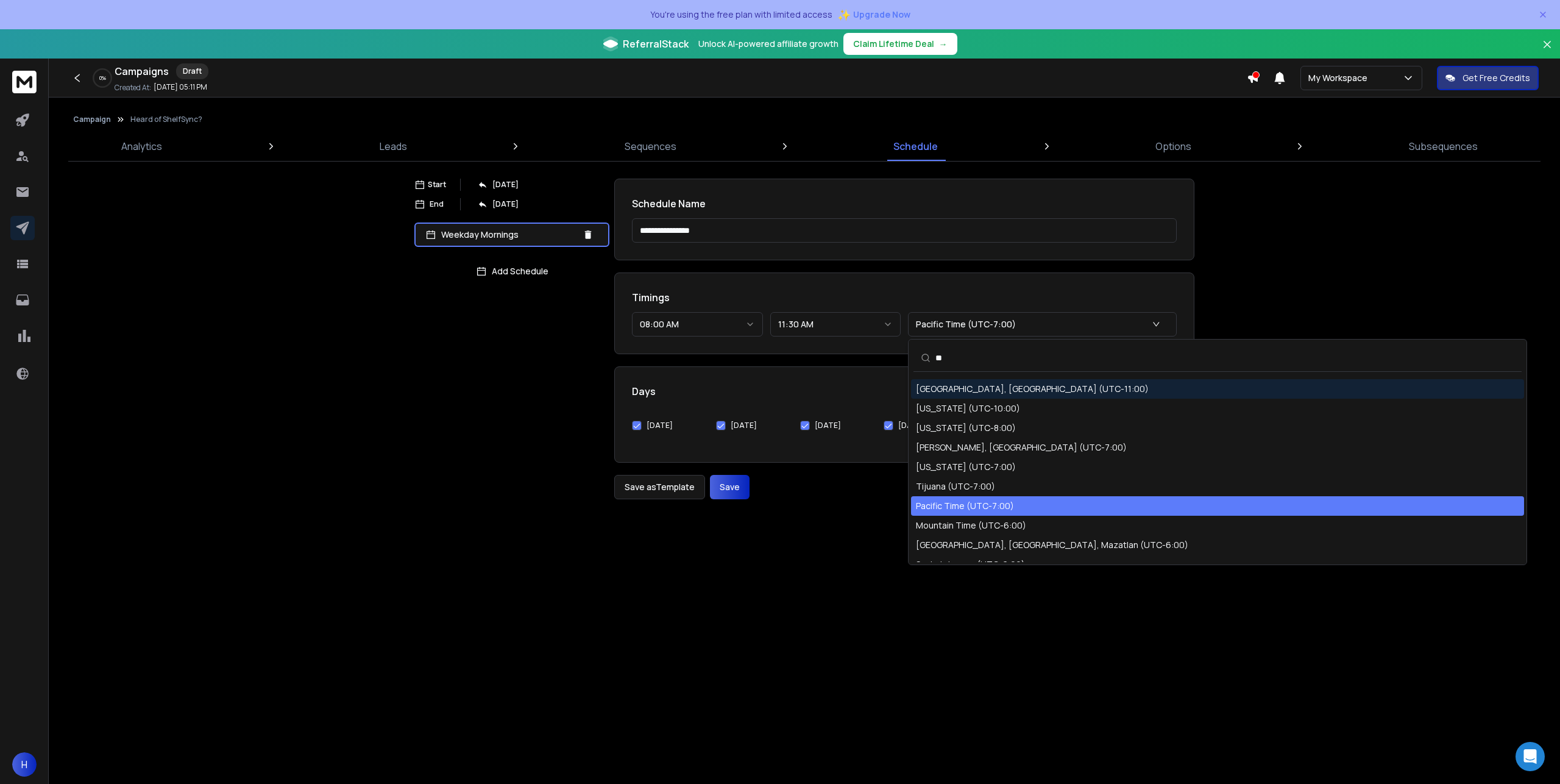
type input "*"
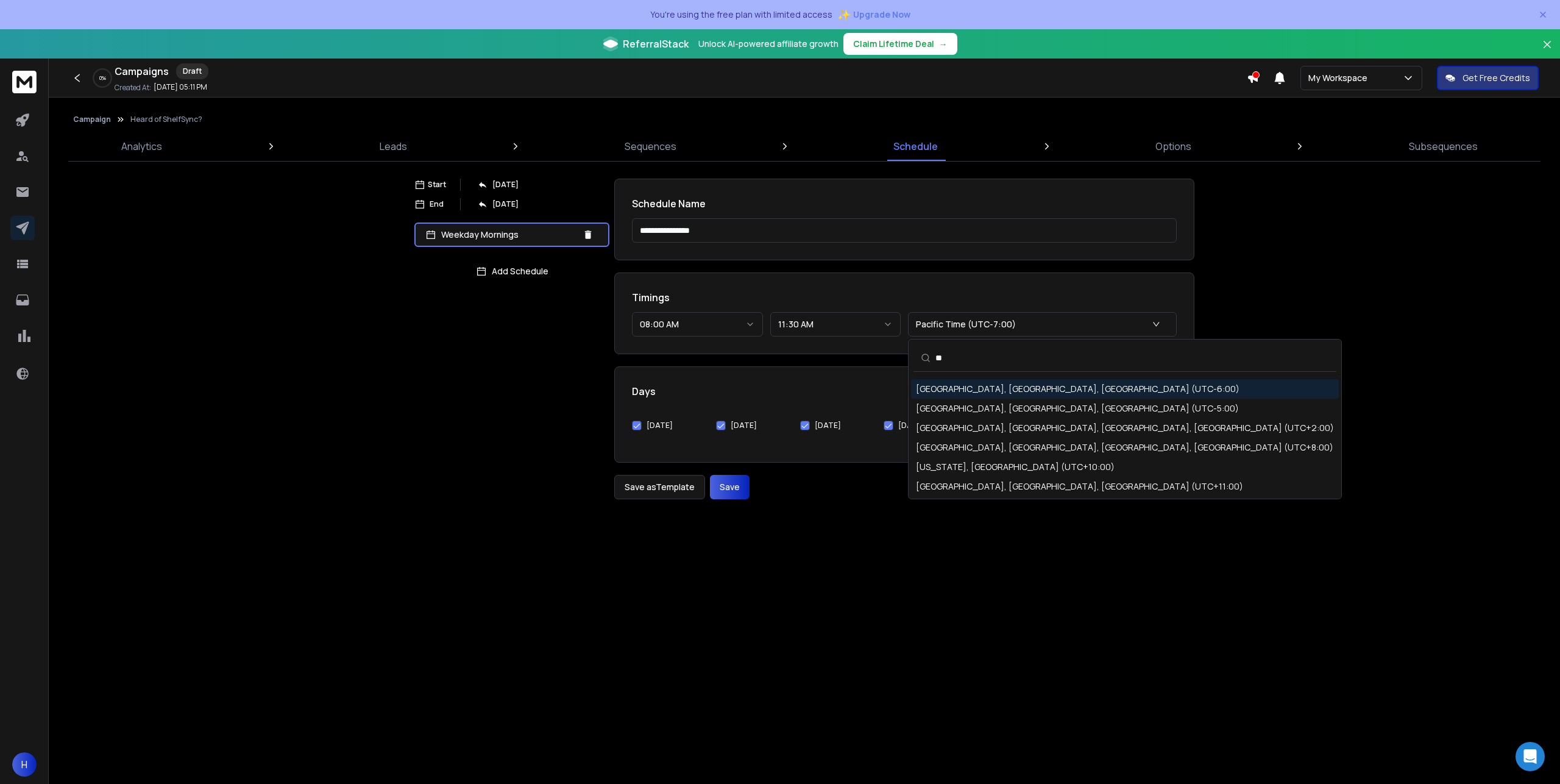
type input "*"
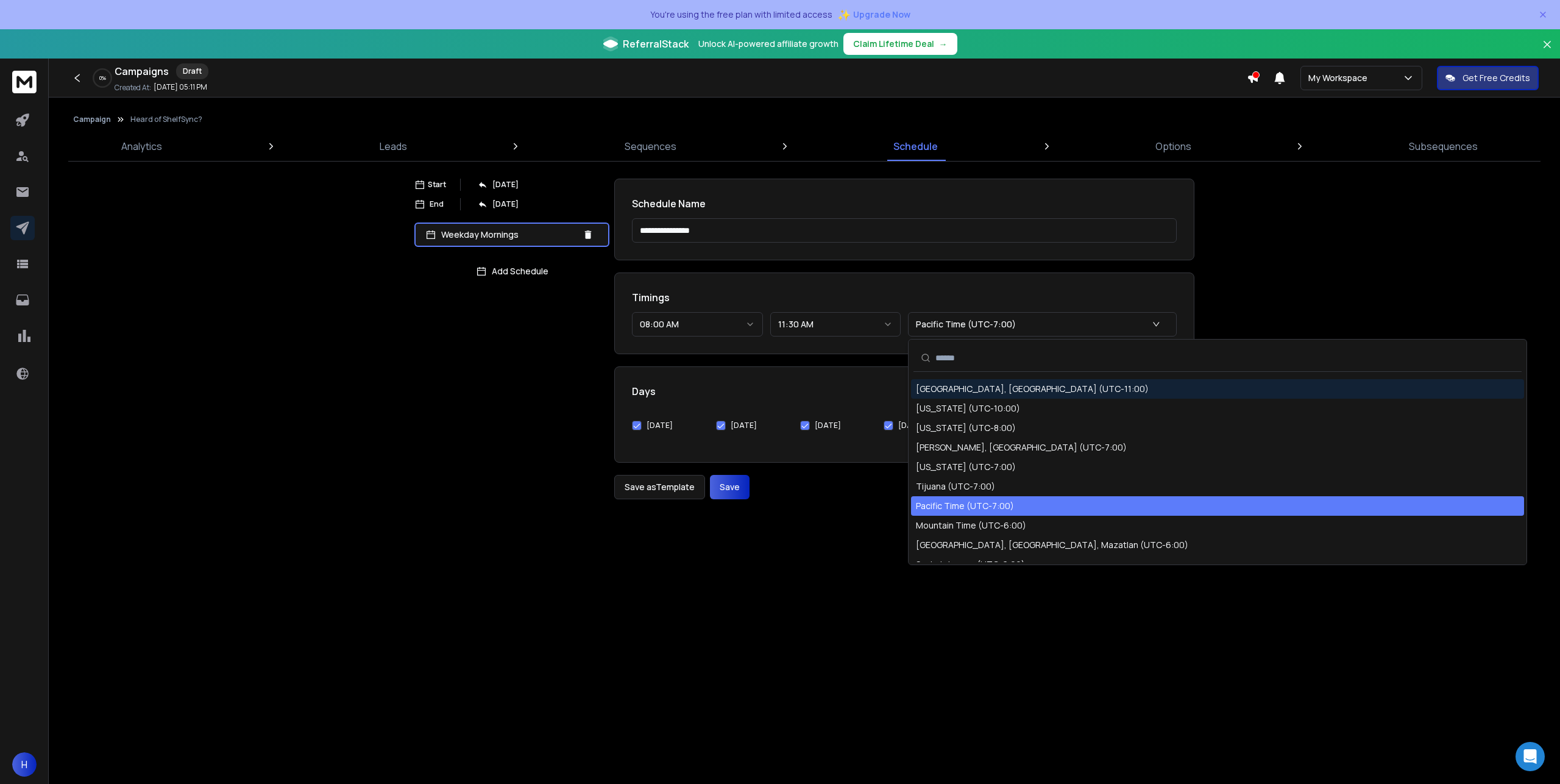
scroll to position [31, 0]
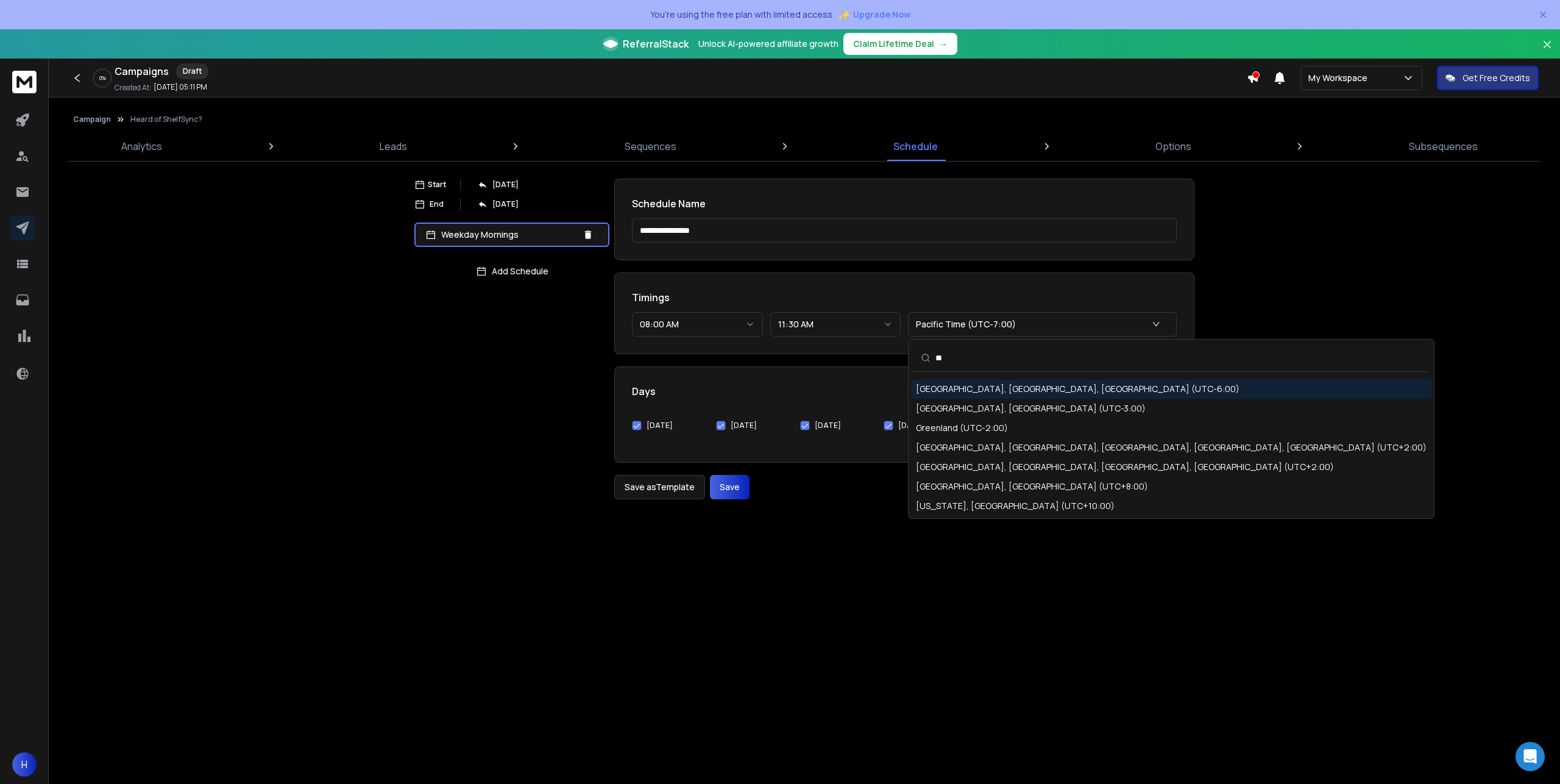
type input "*"
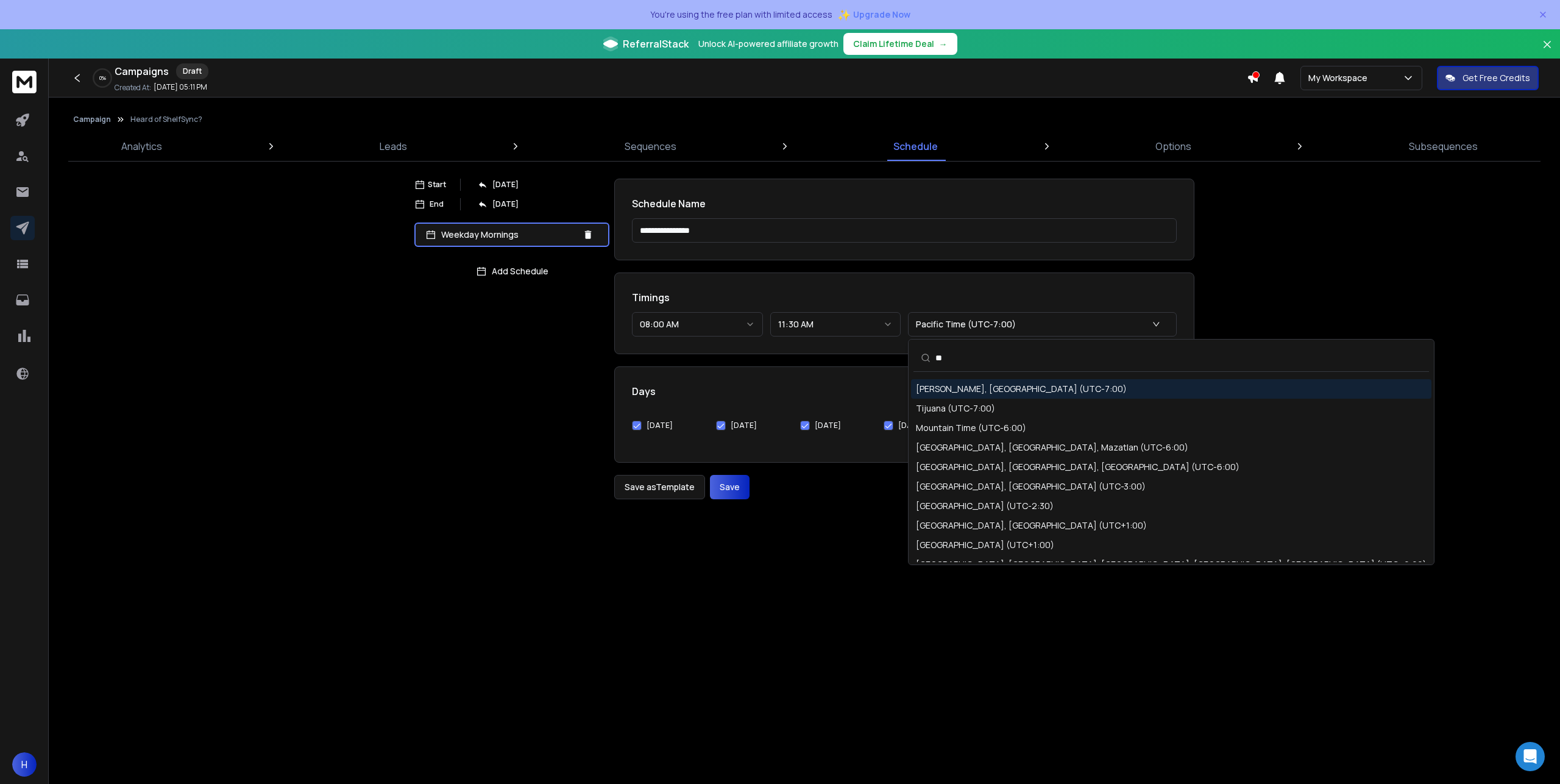
type input "*"
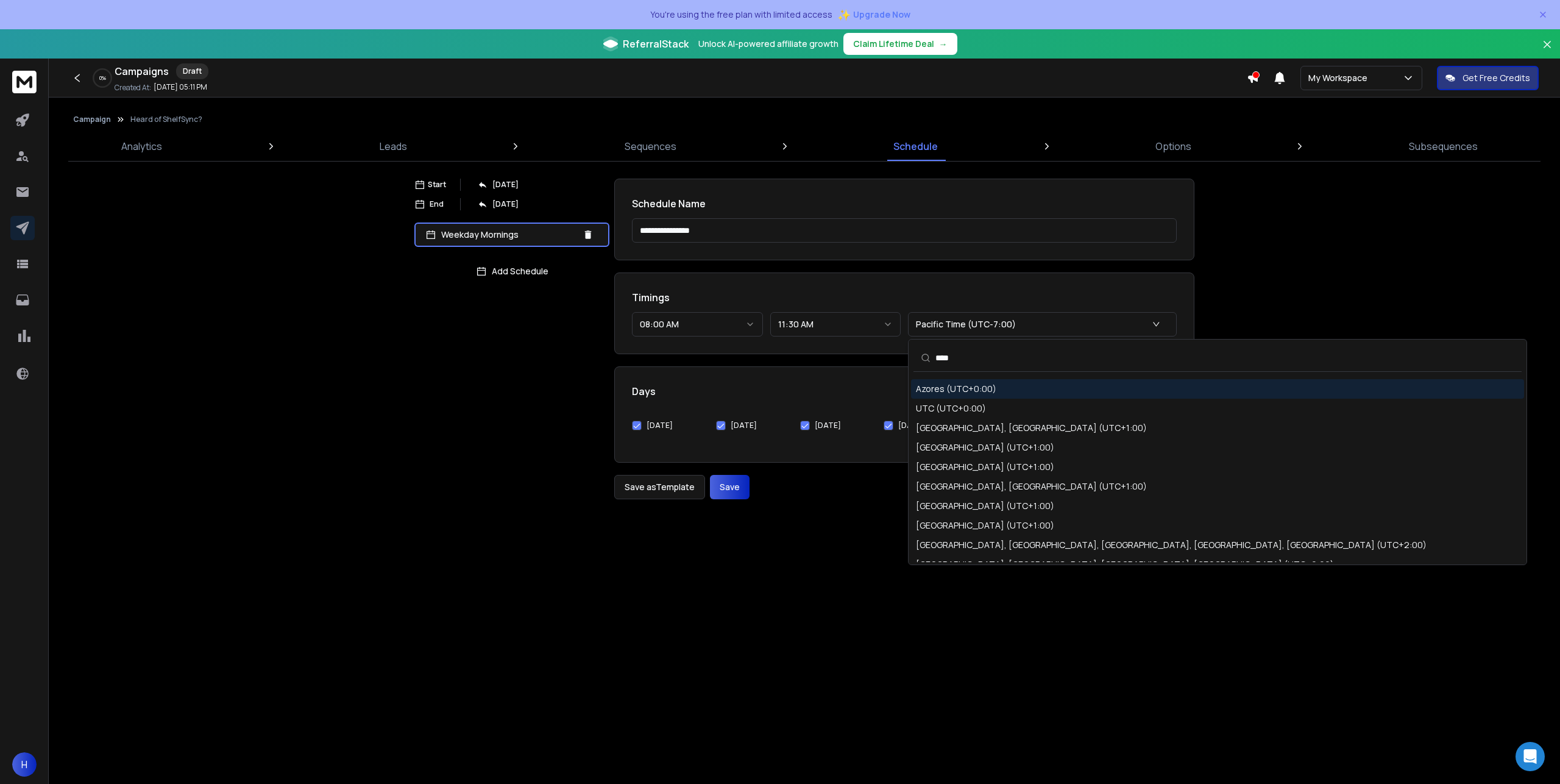
type input "****"
click at [945, 401] on div "UTC (UTC+0:00)" at bounding box center [1218, 408] width 613 height 19
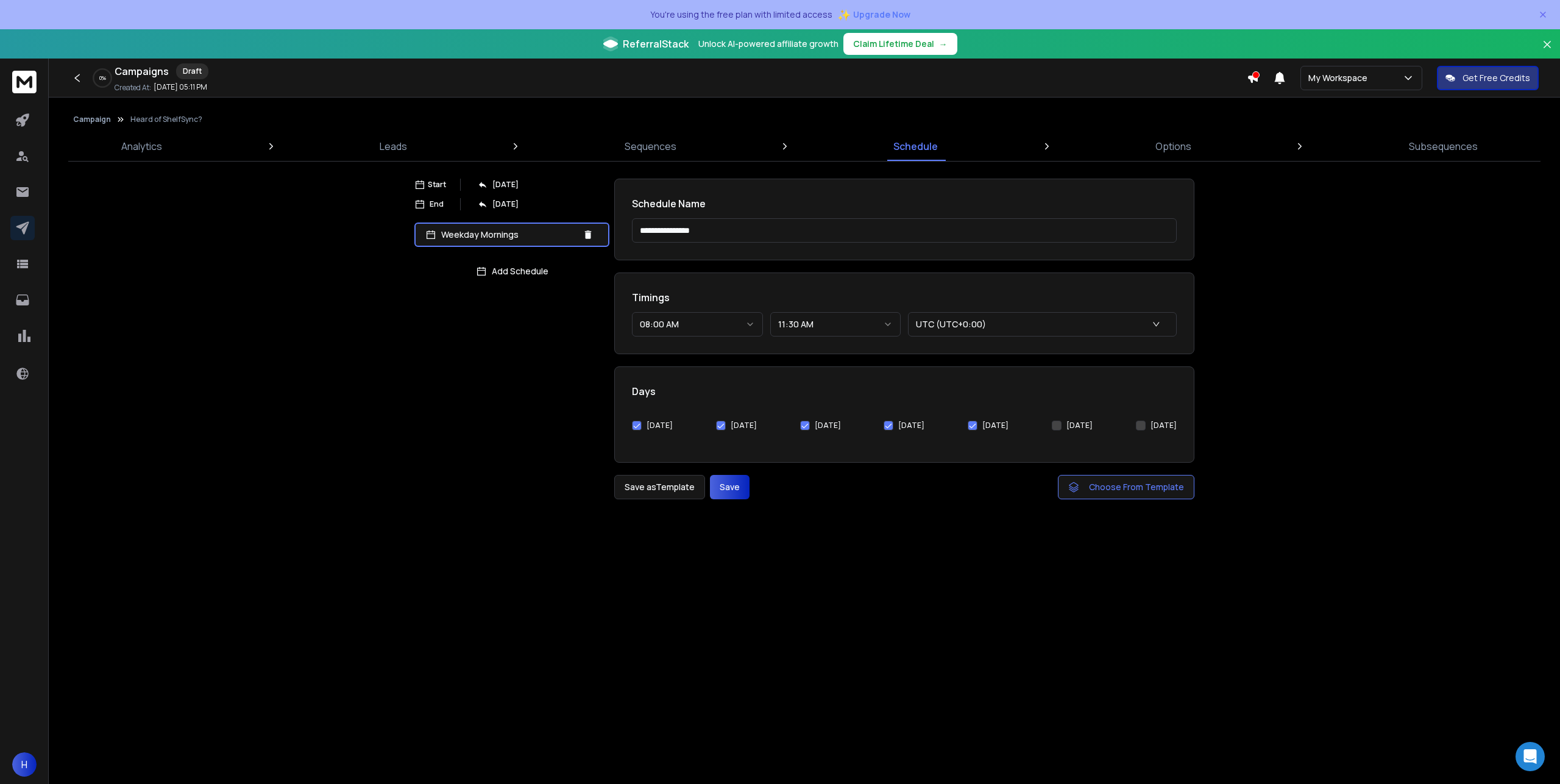
click at [744, 487] on button "Save" at bounding box center [730, 487] width 40 height 25
click at [1174, 155] on link "Options" at bounding box center [1174, 146] width 51 height 29
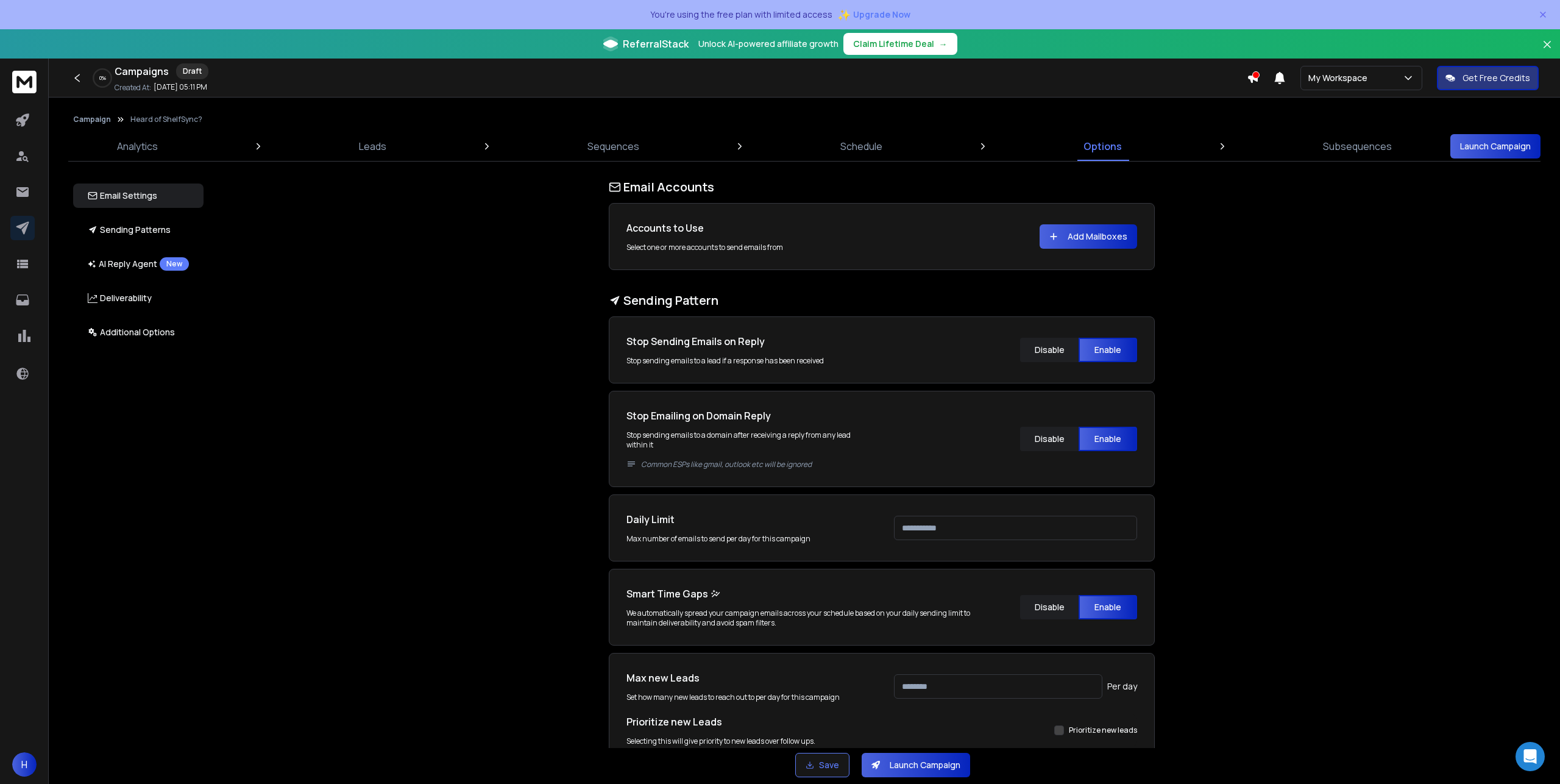
click at [1091, 234] on button "Add Mailboxes" at bounding box center [1088, 236] width 97 height 25
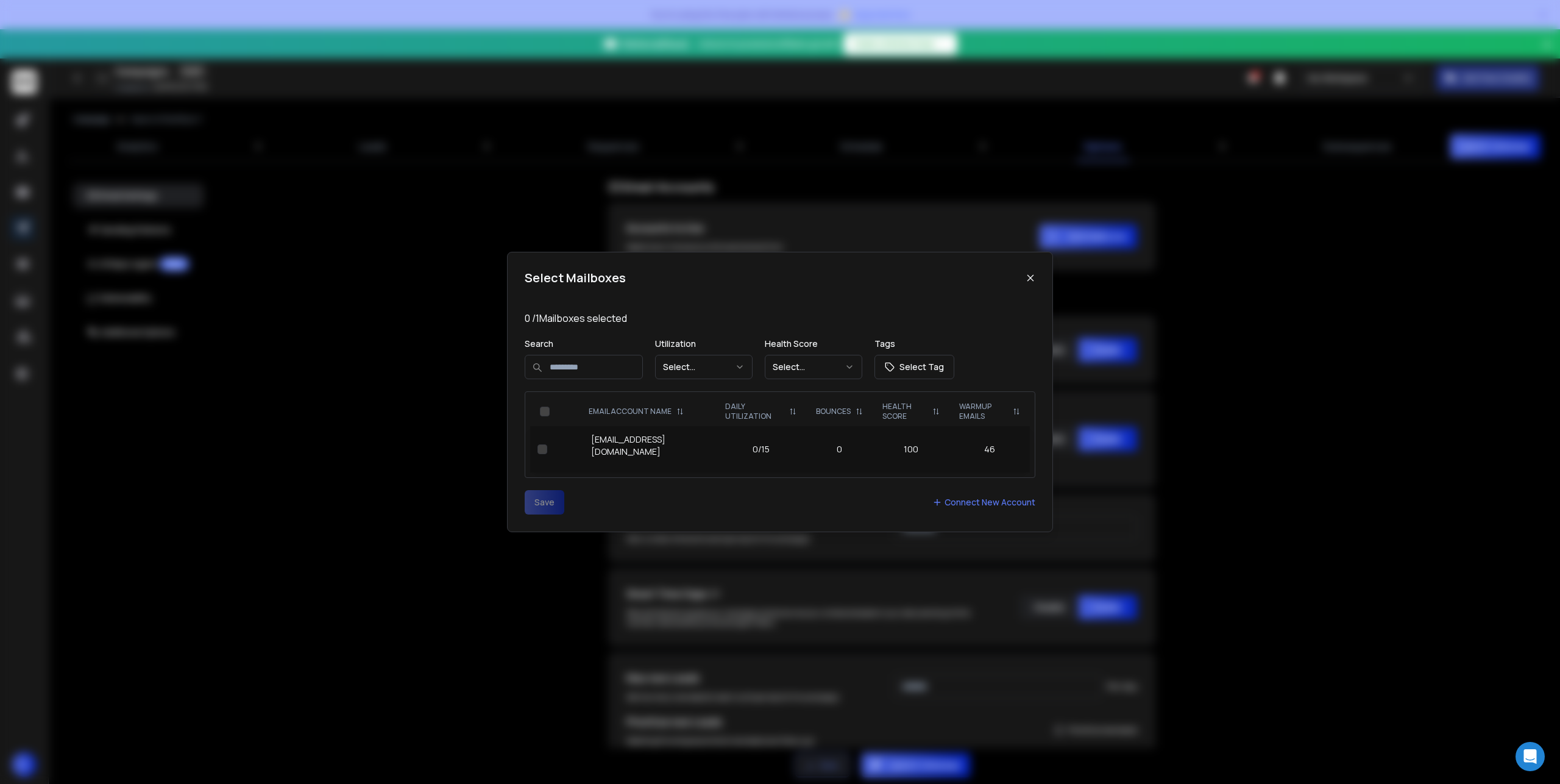
click at [541, 445] on button "button" at bounding box center [542, 448] width 10 height 10
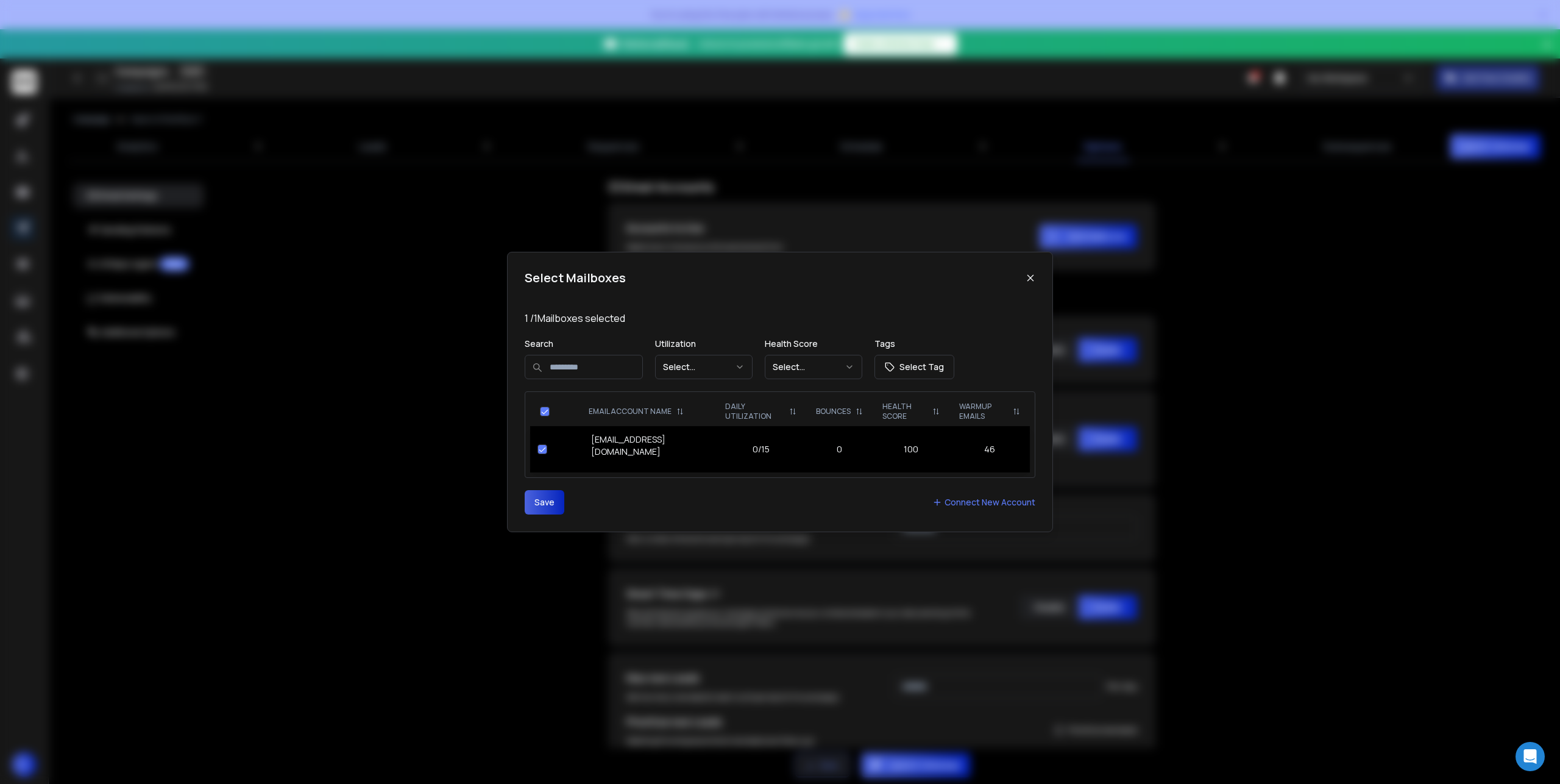
click at [538, 499] on button "Save" at bounding box center [544, 502] width 40 height 25
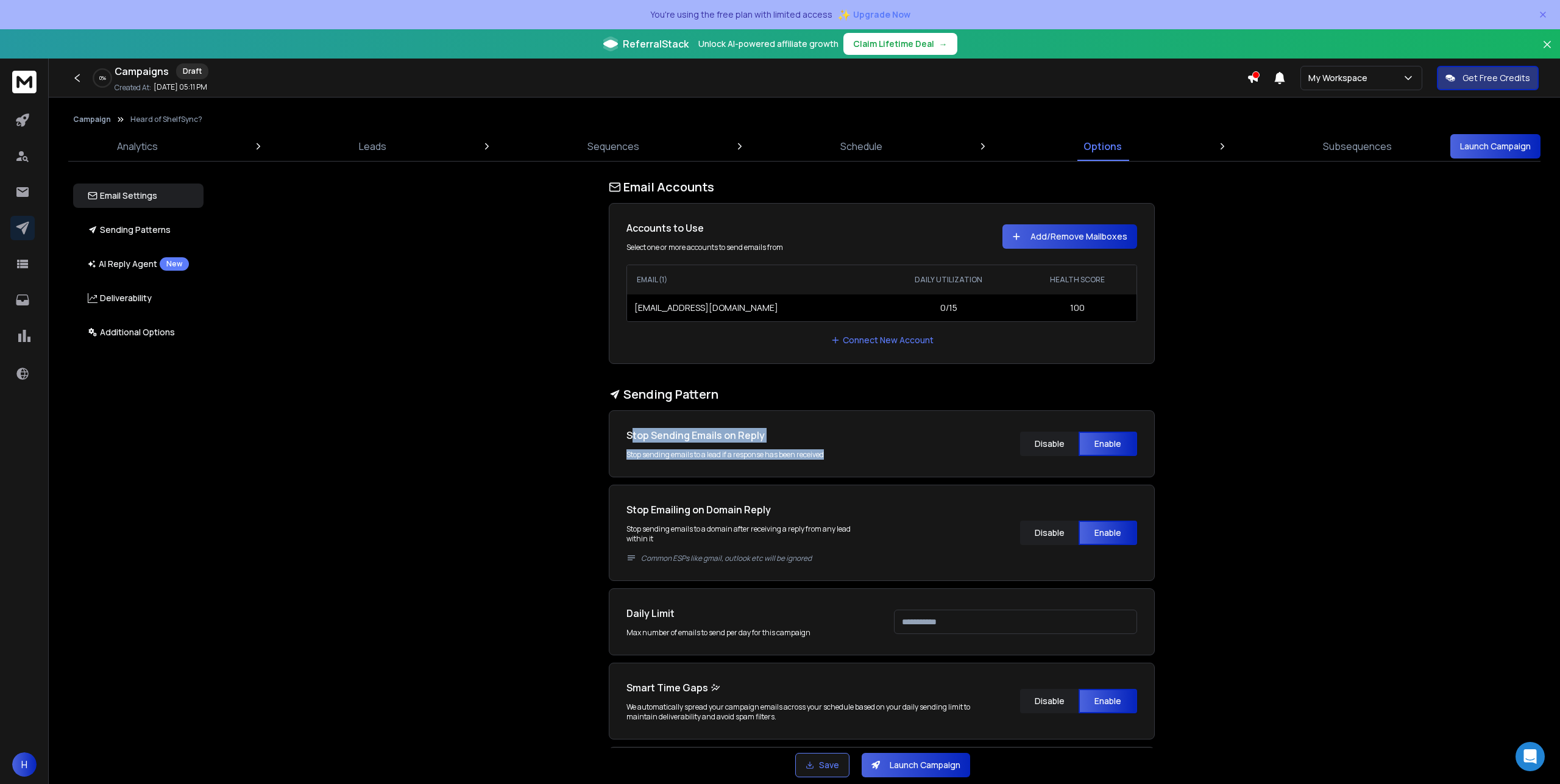
drag, startPoint x: 626, startPoint y: 437, endPoint x: 836, endPoint y: 464, distance: 211.7
click at [836, 464] on div "Stop Sending Emails on Reply Stop sending emails to a lead if a response has be…" at bounding box center [882, 444] width 546 height 67
click at [838, 464] on div "Stop Sending Emails on Reply Stop sending emails to a lead if a response has be…" at bounding box center [882, 444] width 546 height 67
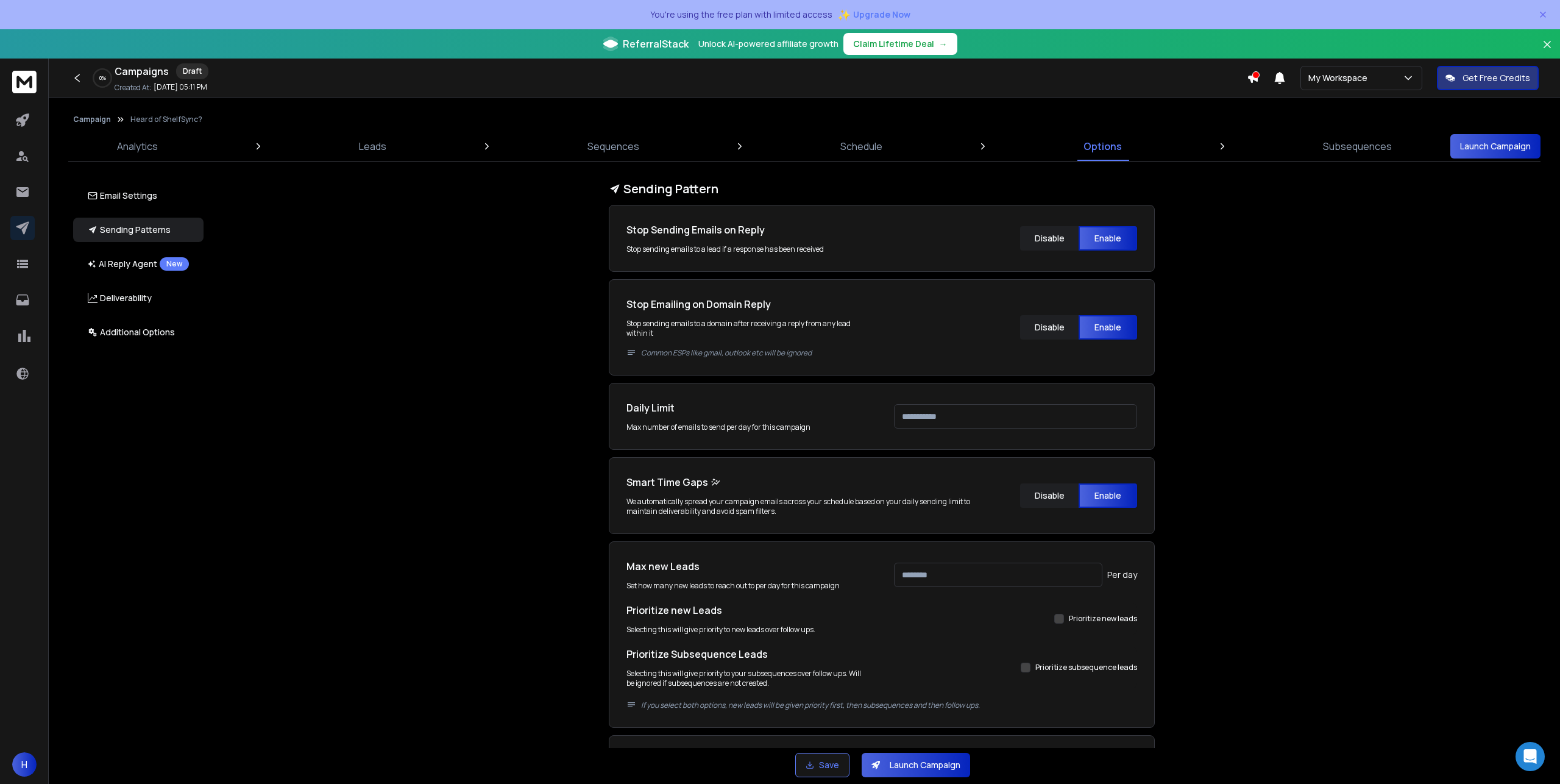
scroll to position [241, 0]
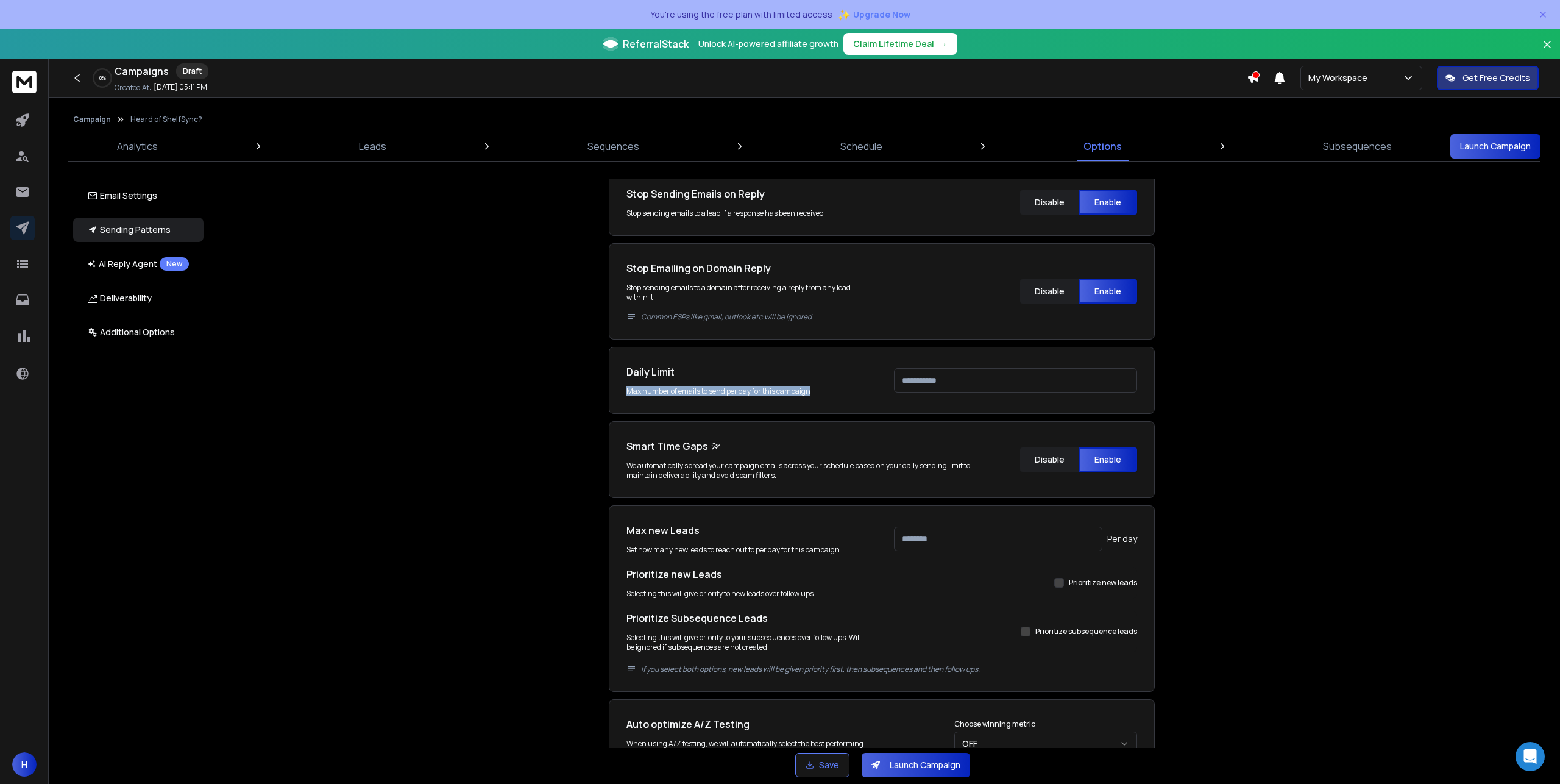
drag, startPoint x: 638, startPoint y: 395, endPoint x: 813, endPoint y: 401, distance: 175.1
click at [813, 401] on div "Daily Limit Max number of emails to send per day for this campaign ***" at bounding box center [882, 380] width 546 height 67
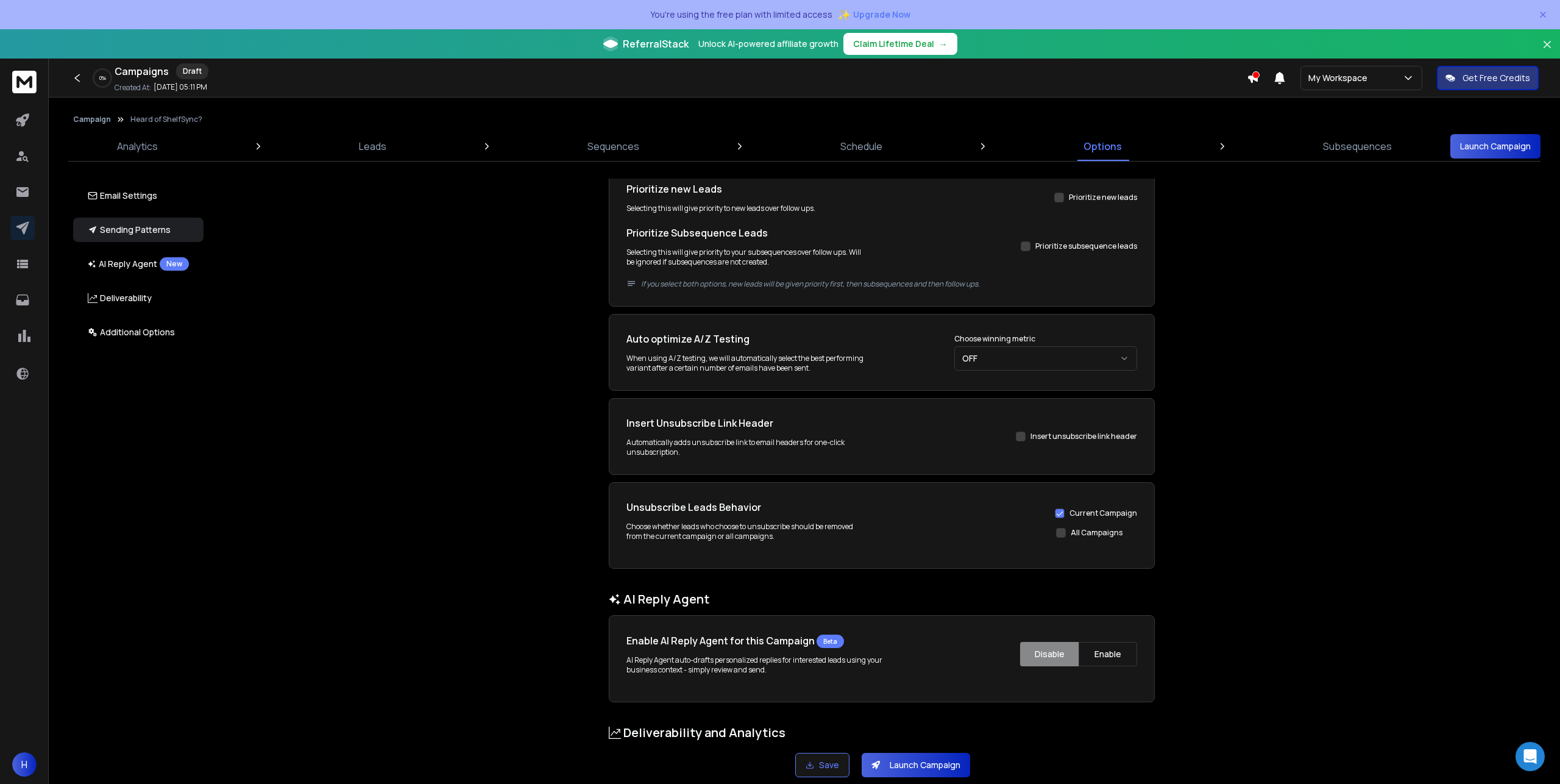
scroll to position [643, 0]
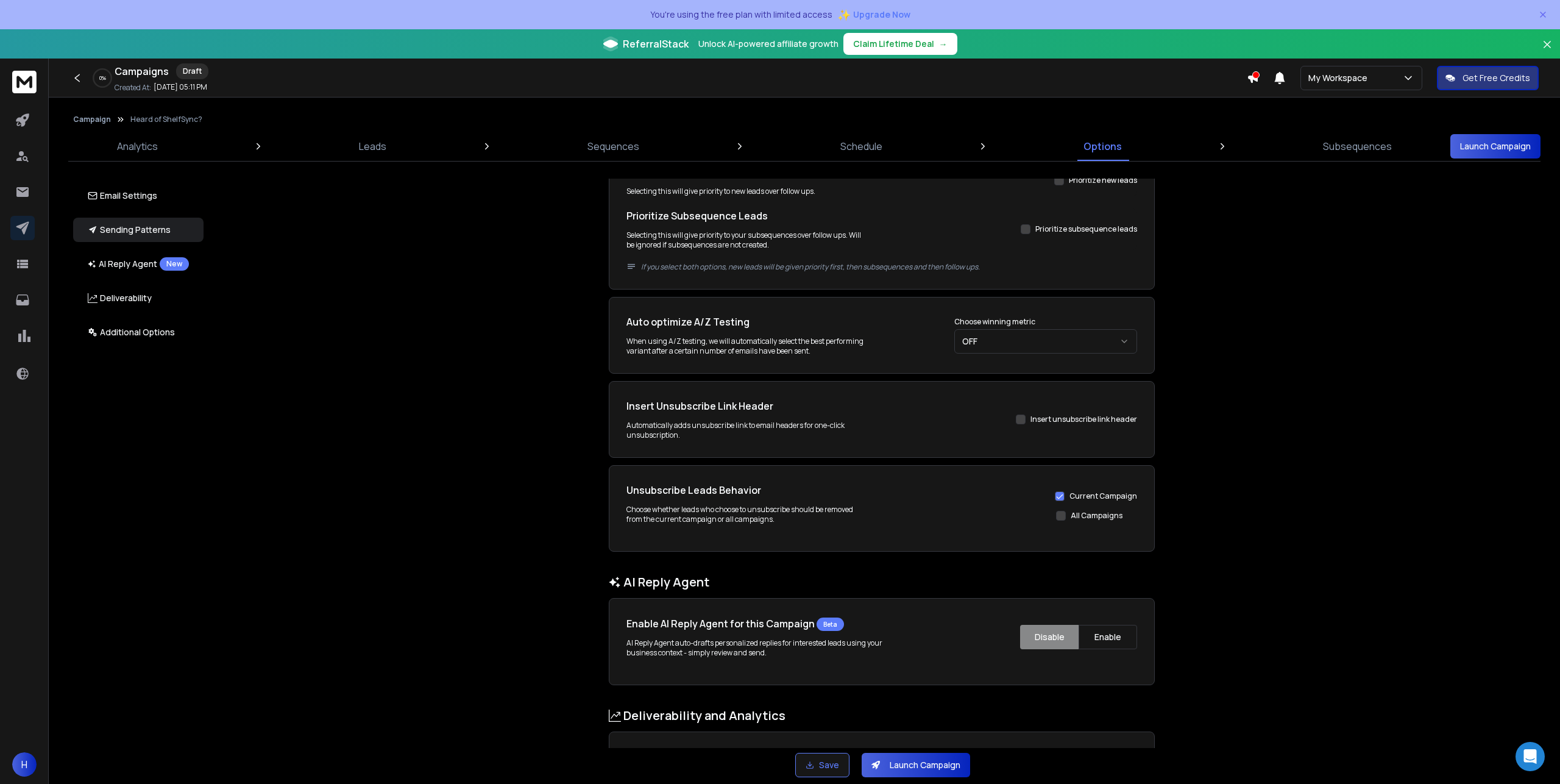
click at [1002, 344] on button "OFF" at bounding box center [1046, 341] width 183 height 25
drag, startPoint x: 618, startPoint y: 406, endPoint x: 790, endPoint y: 404, distance: 172.0
click at [789, 404] on div "Insert Unsubscribe Link Header Automatically adds unsubscribe link to email hea…" at bounding box center [882, 419] width 546 height 77
click at [790, 404] on h1 "Insert Unsubscribe Link Header" at bounding box center [747, 406] width 243 height 15
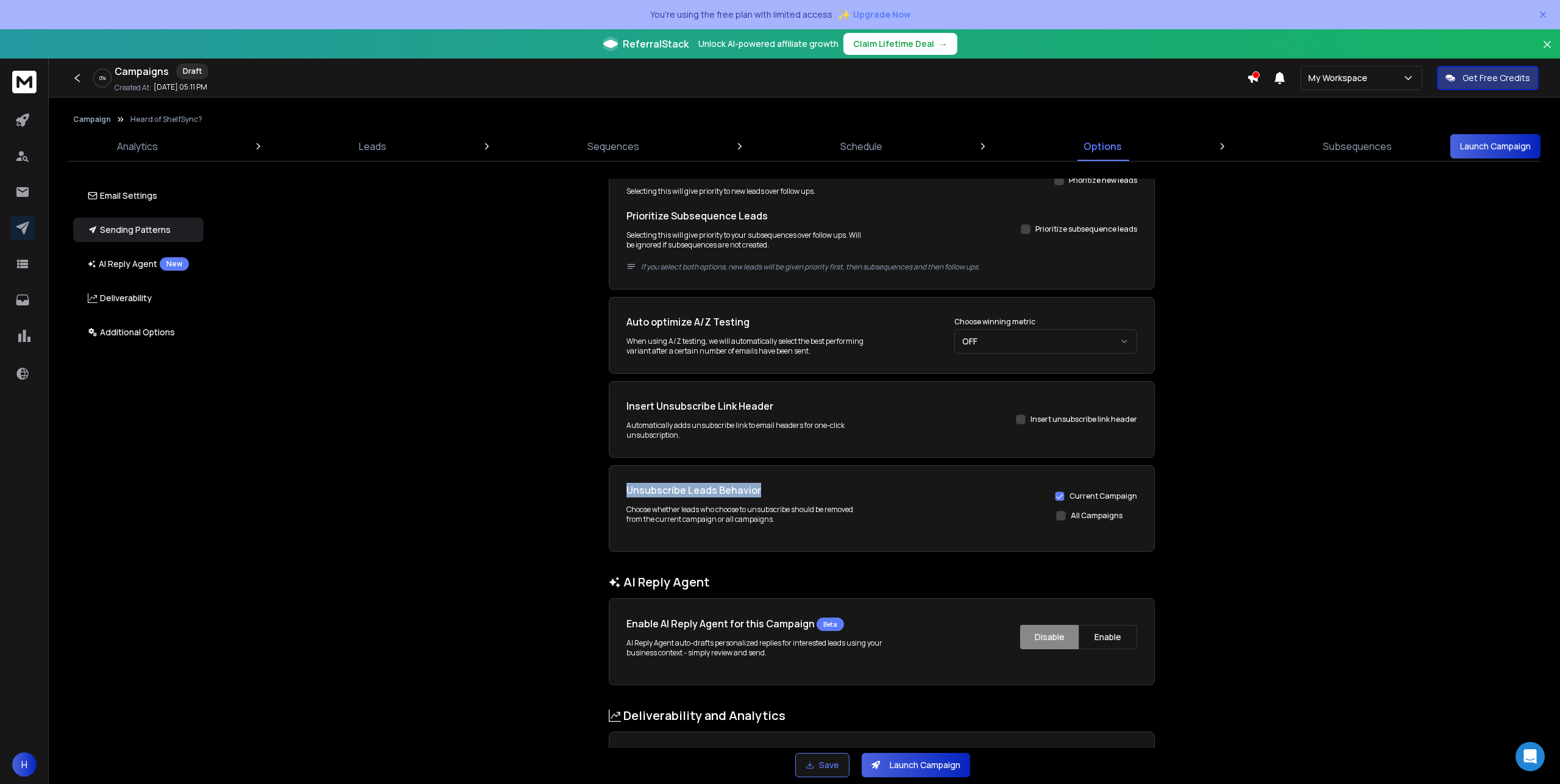
drag, startPoint x: 612, startPoint y: 490, endPoint x: 787, endPoint y: 494, distance: 175.0
click at [787, 494] on div "Unsubscribe Leads Behavior Choose whether leads who choose to unsubscribe shoul…" at bounding box center [882, 508] width 546 height 87
click at [809, 492] on h1 "Unsubscribe Leads Behavior" at bounding box center [747, 490] width 243 height 15
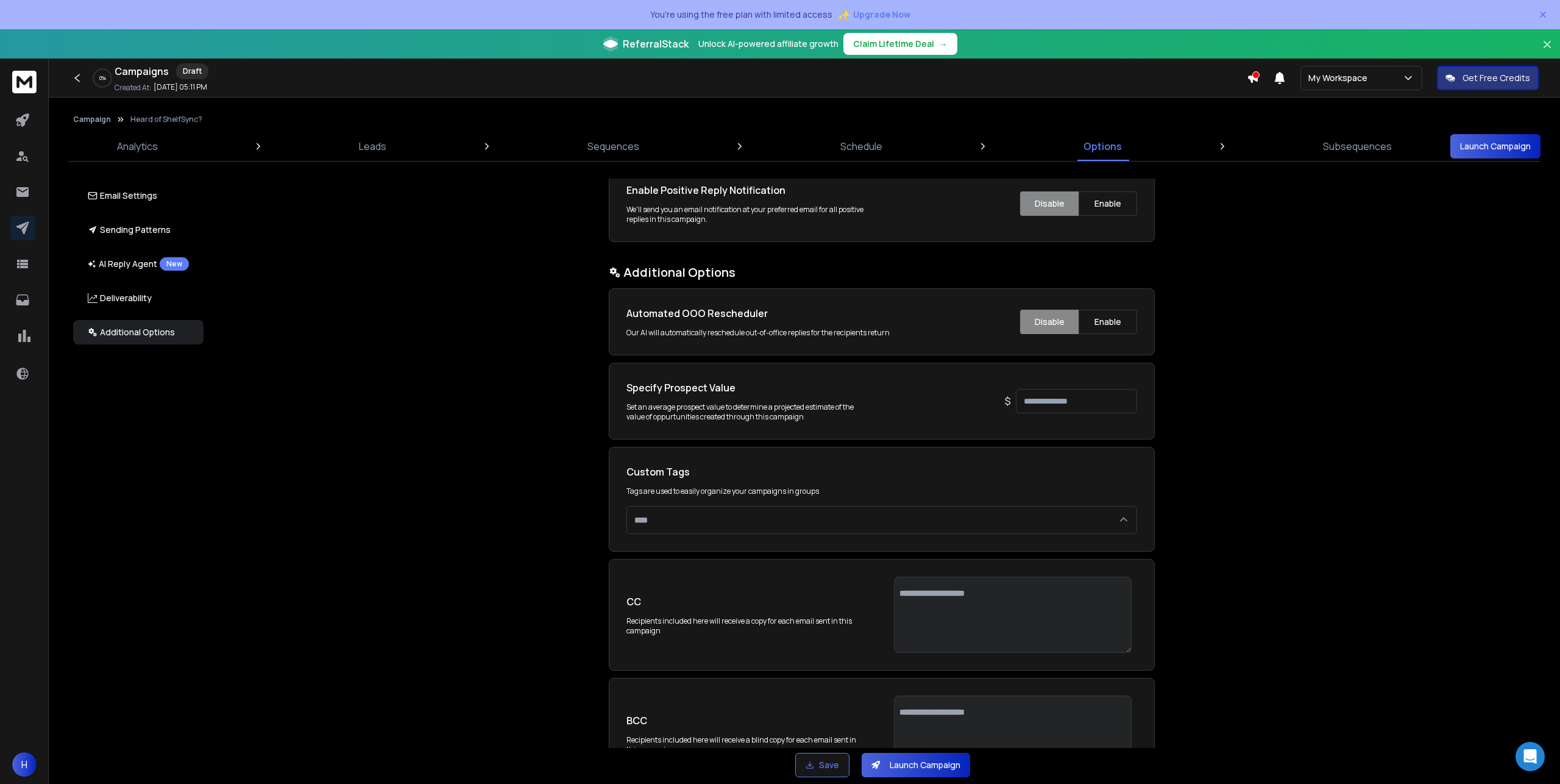
scroll to position [1955, 0]
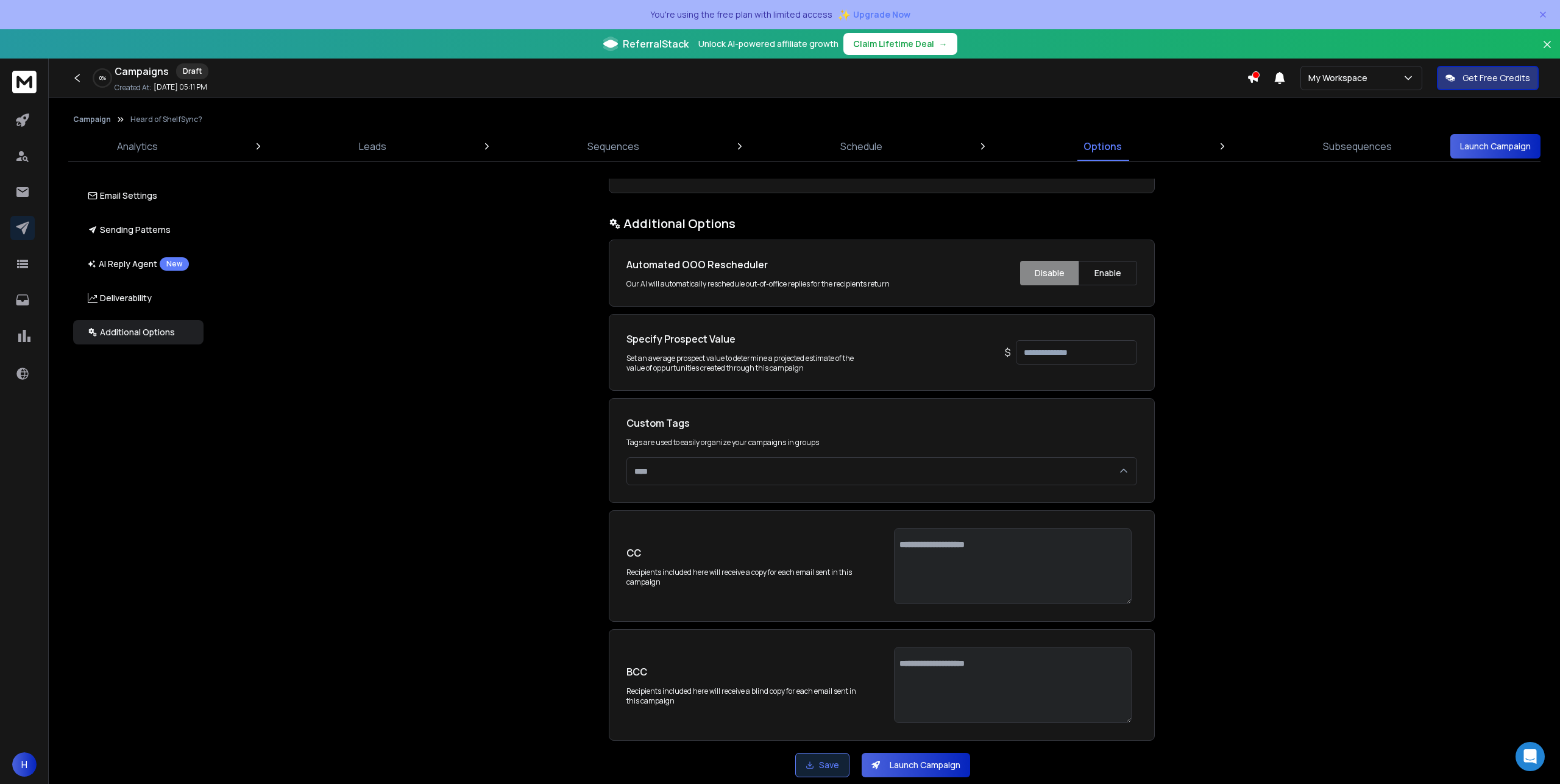
click at [819, 758] on button "Save" at bounding box center [822, 765] width 55 height 25
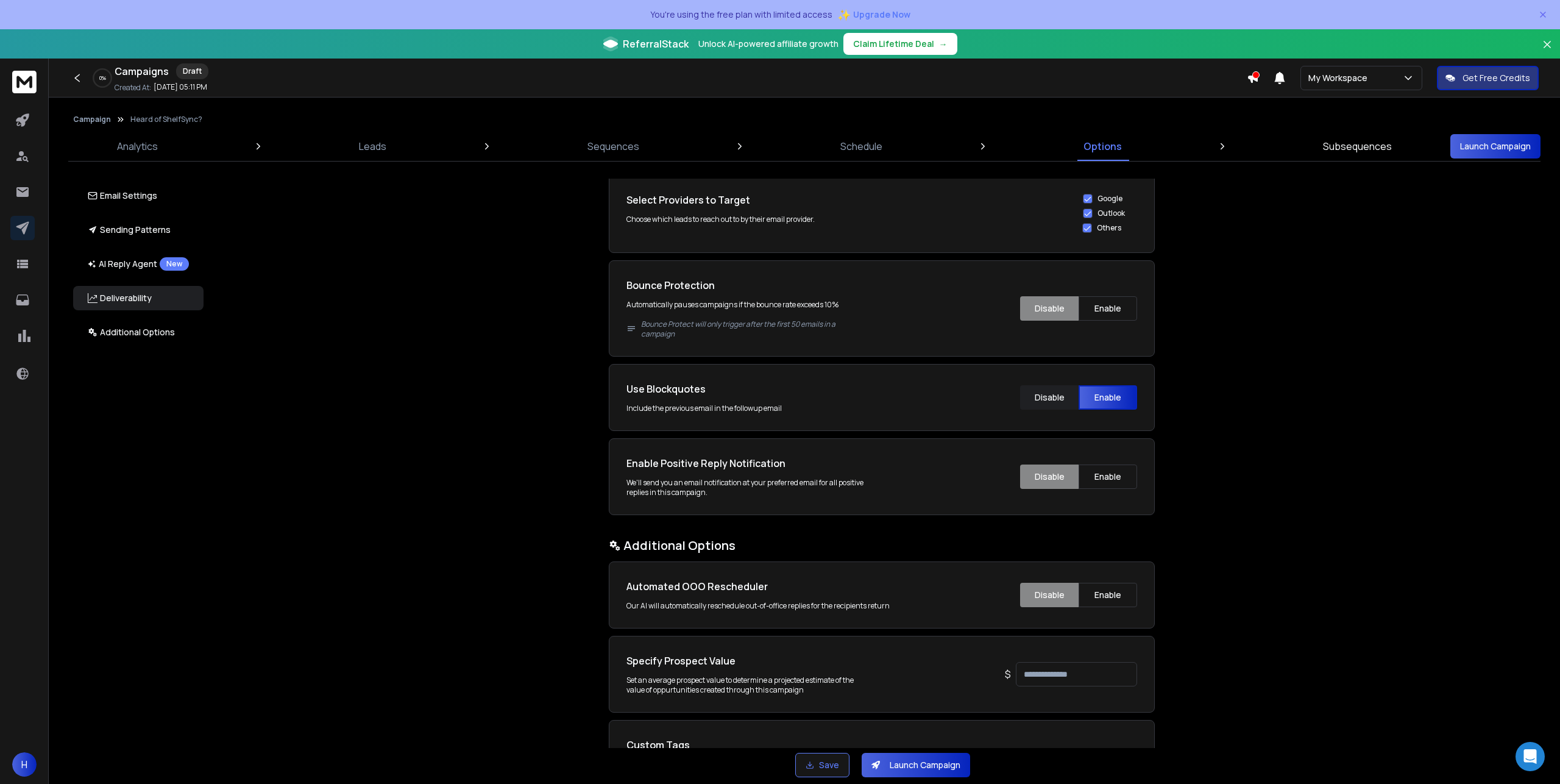
click at [1358, 152] on p "Subsequences" at bounding box center [1357, 146] width 69 height 15
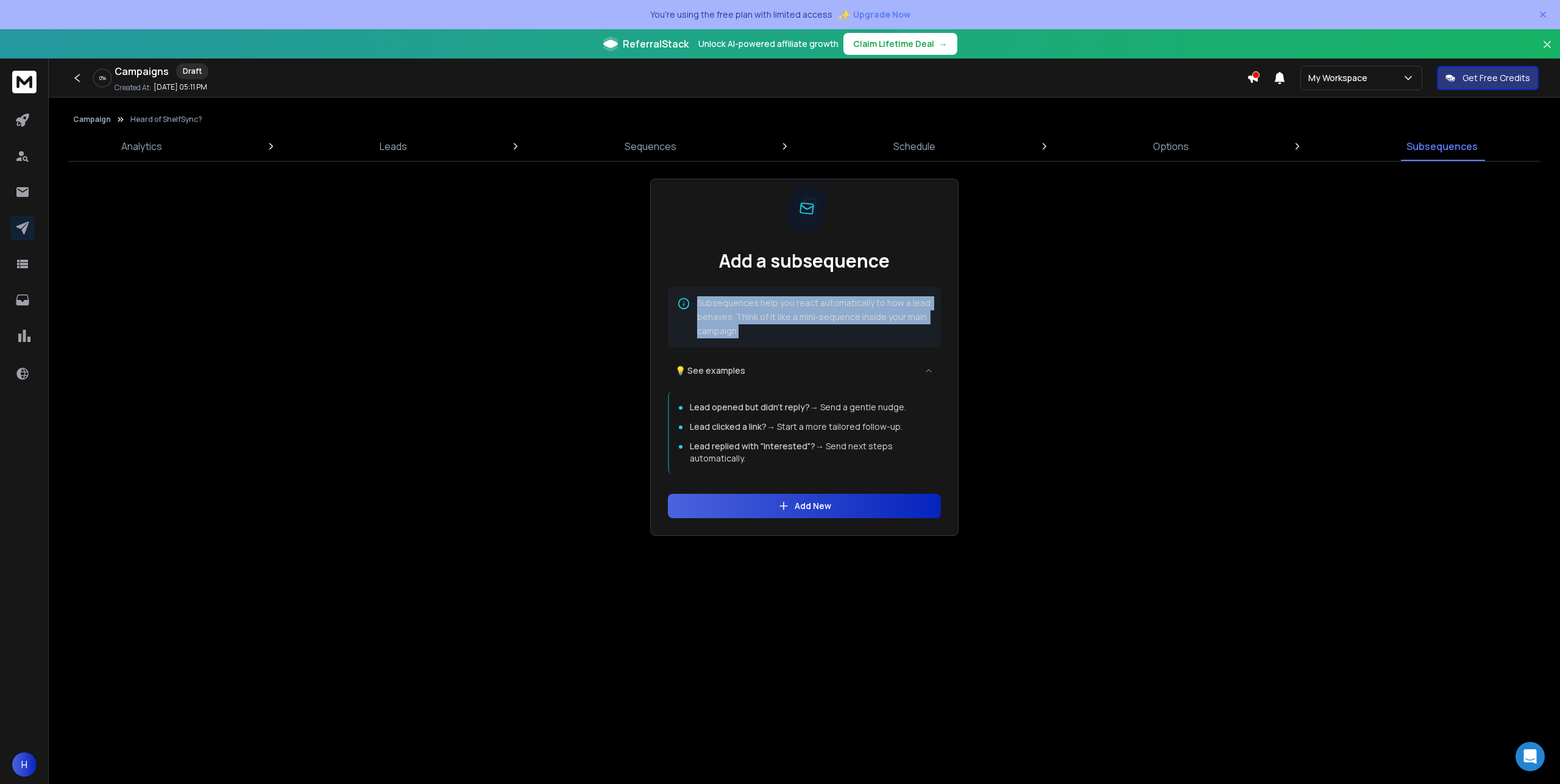
drag, startPoint x: 724, startPoint y: 305, endPoint x: 853, endPoint y: 331, distance: 131.6
click at [853, 331] on div "Subsequences help you react automatically to how a lead behaves. Think of it li…" at bounding box center [804, 316] width 253 height 41
click at [853, 331] on p "Subsequences help you react automatically to how a lead behaves. Think of it li…" at bounding box center [814, 316] width 234 height 41
click at [814, 504] on button "Add New" at bounding box center [804, 505] width 273 height 25
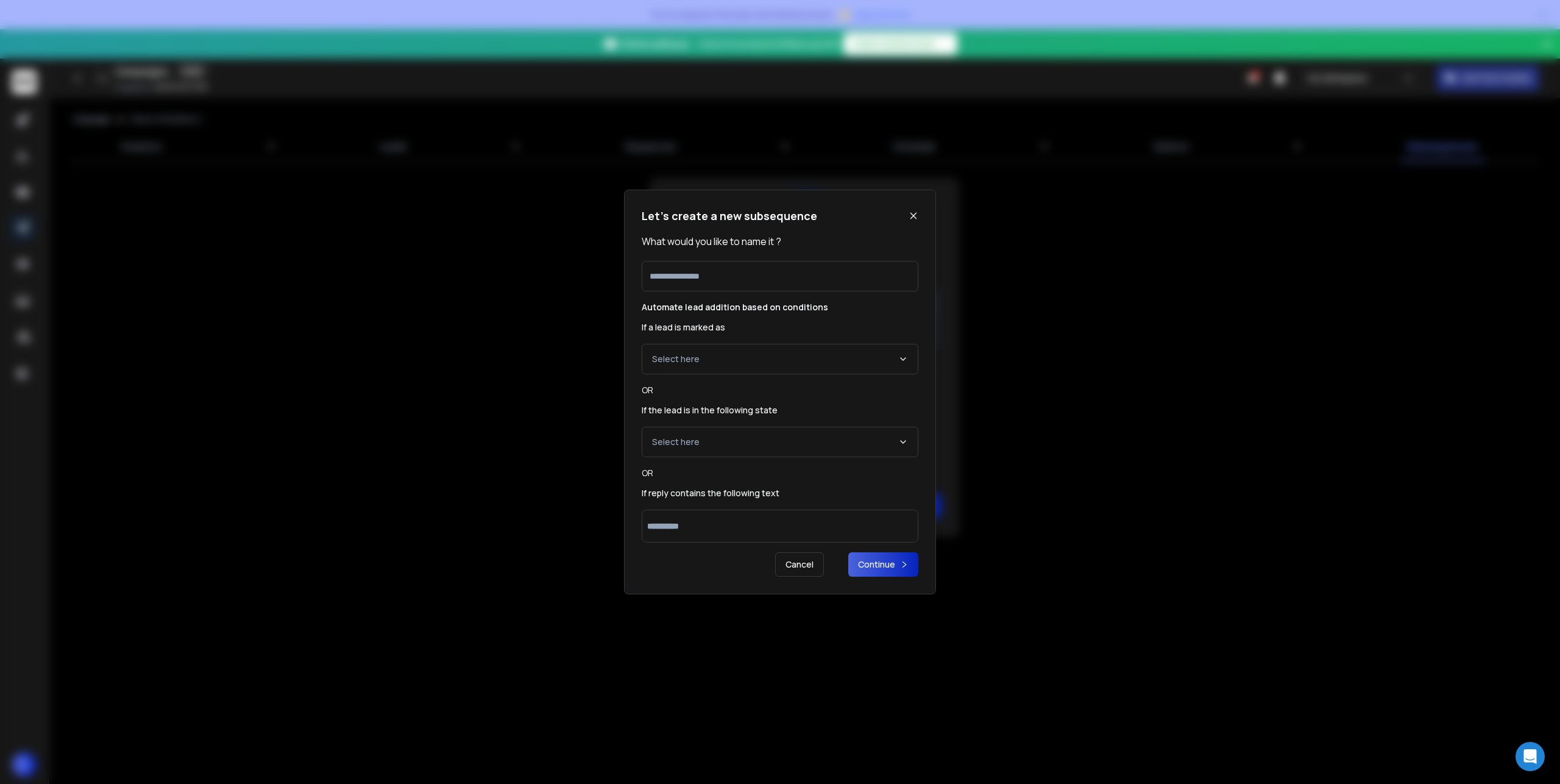
click at [911, 213] on icon at bounding box center [913, 215] width 10 height 10
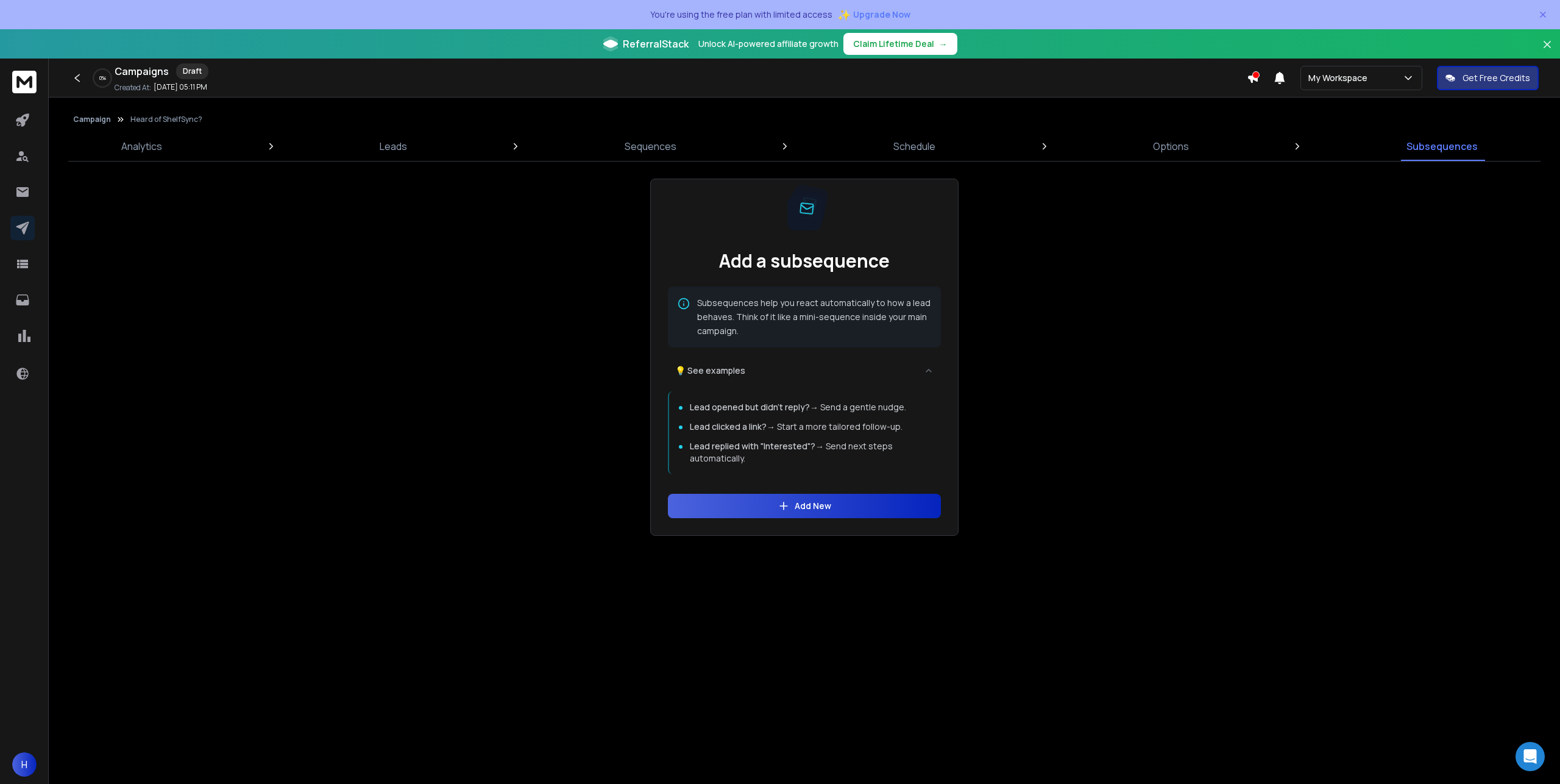
click at [1213, 160] on div "Analytics Leads Sequences Schedule Options Subsequences" at bounding box center [799, 146] width 1463 height 29
click at [1213, 150] on div "Analytics Leads Sequences Schedule Options Subsequences" at bounding box center [799, 146] width 1463 height 29
click at [1179, 152] on p "Options" at bounding box center [1171, 146] width 36 height 15
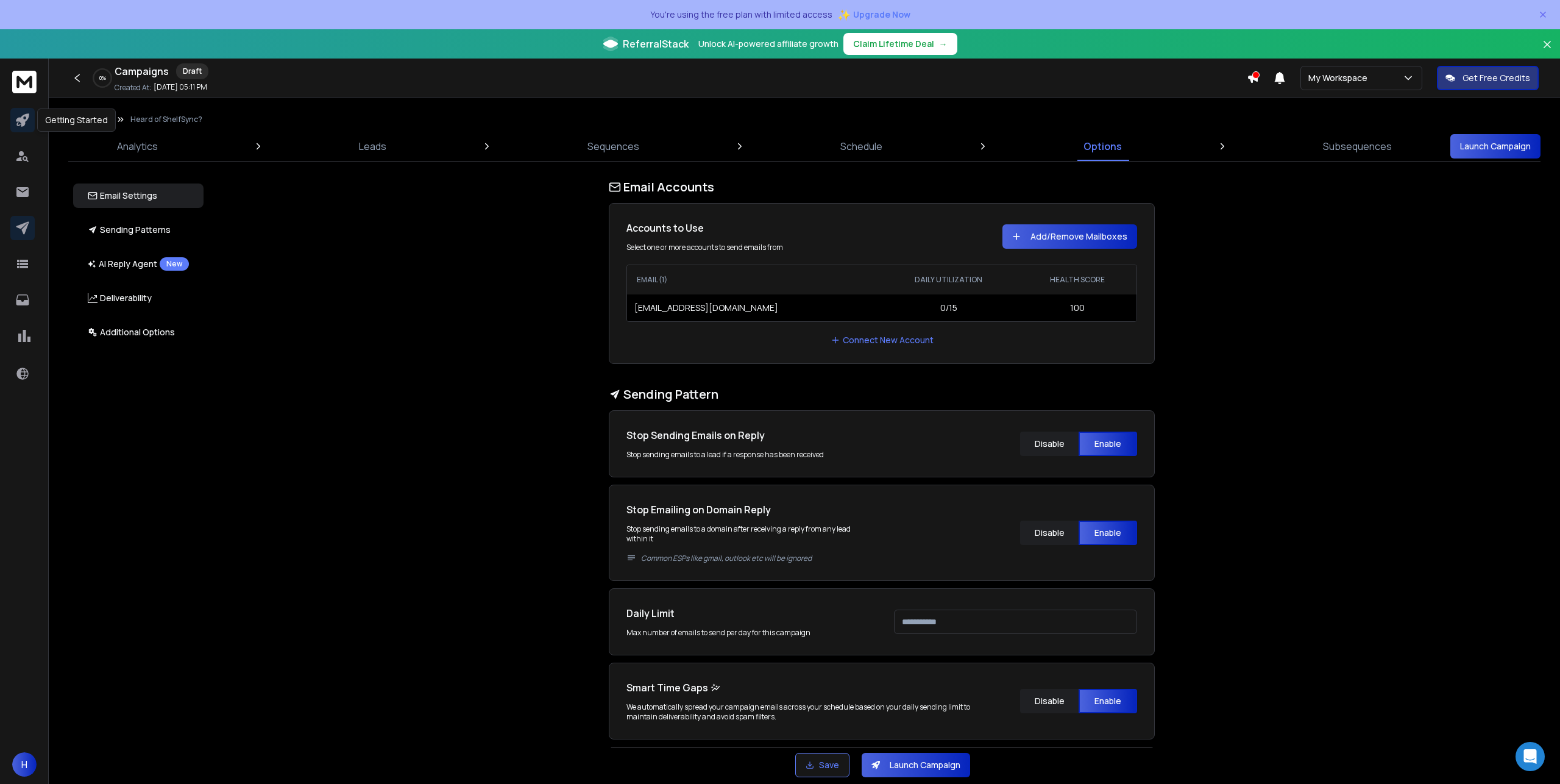
click at [15, 120] on icon at bounding box center [22, 120] width 15 height 15
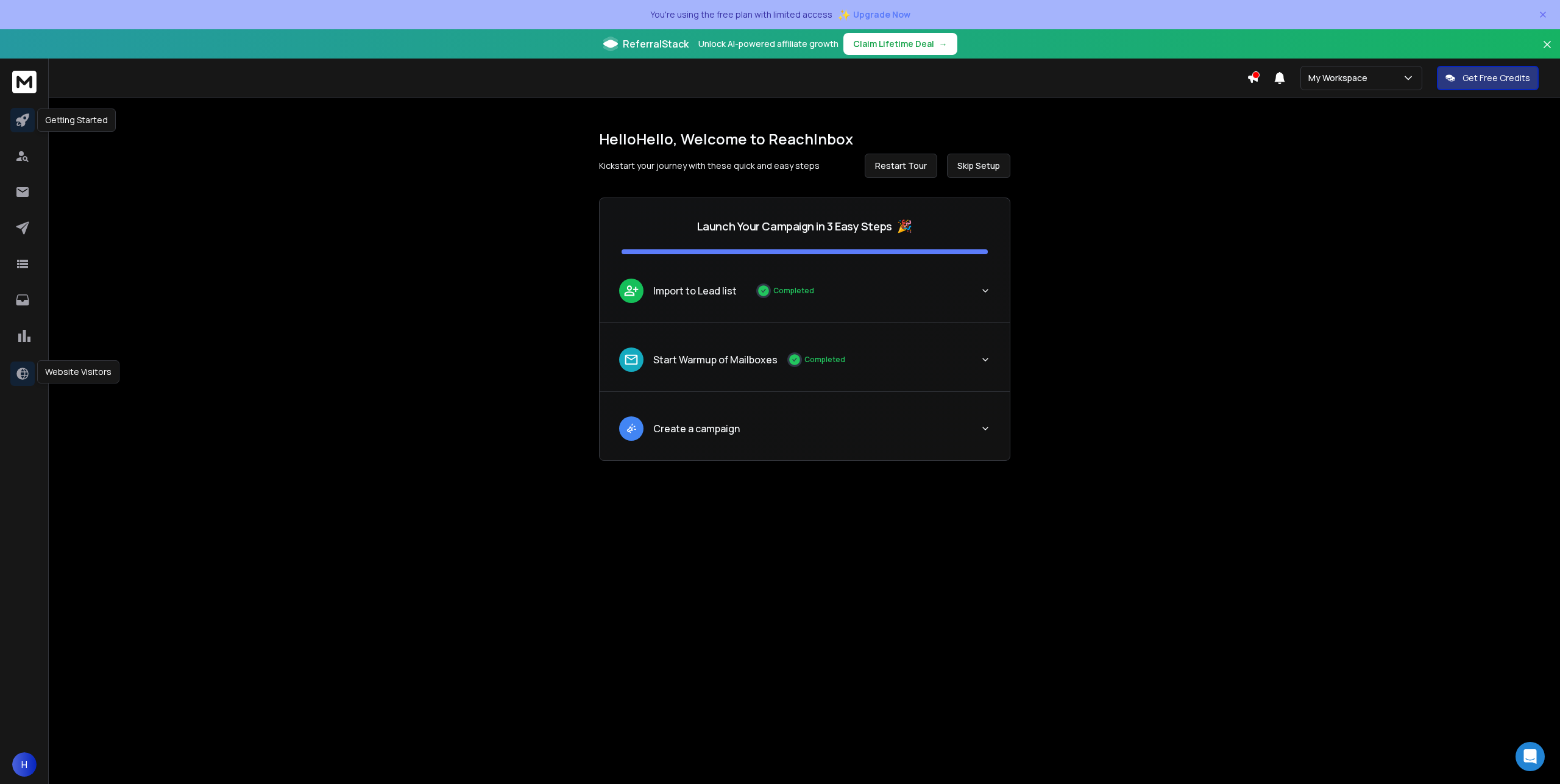
click at [19, 366] on icon at bounding box center [22, 374] width 15 height 15
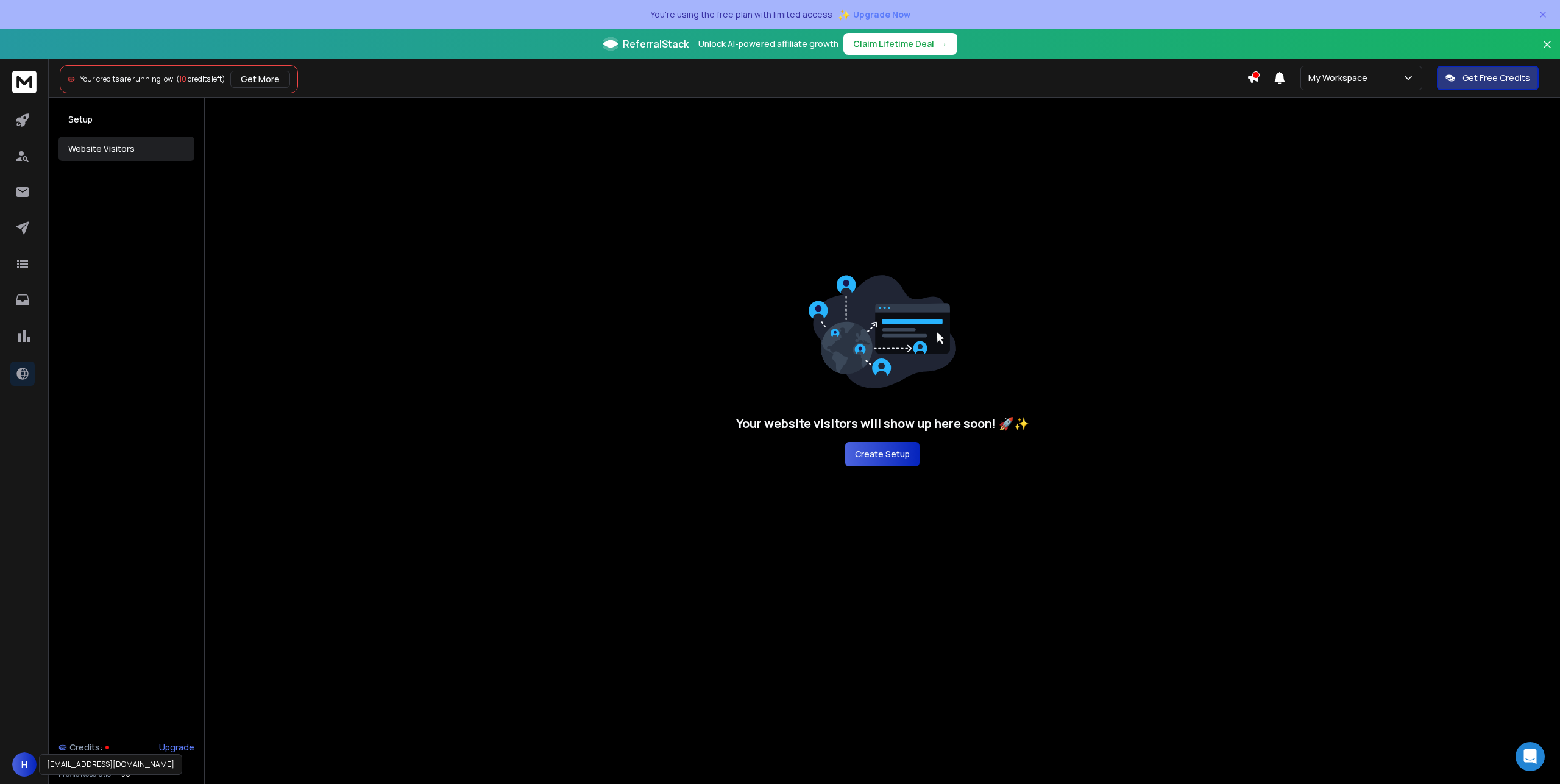
click at [10, 769] on div "H" at bounding box center [24, 423] width 49 height 730
click at [23, 770] on span "H" at bounding box center [24, 764] width 25 height 25
click at [25, 661] on div "H" at bounding box center [24, 423] width 49 height 730
click at [21, 160] on icon at bounding box center [22, 159] width 12 height 6
